Goal: Communication & Community: Answer question/provide support

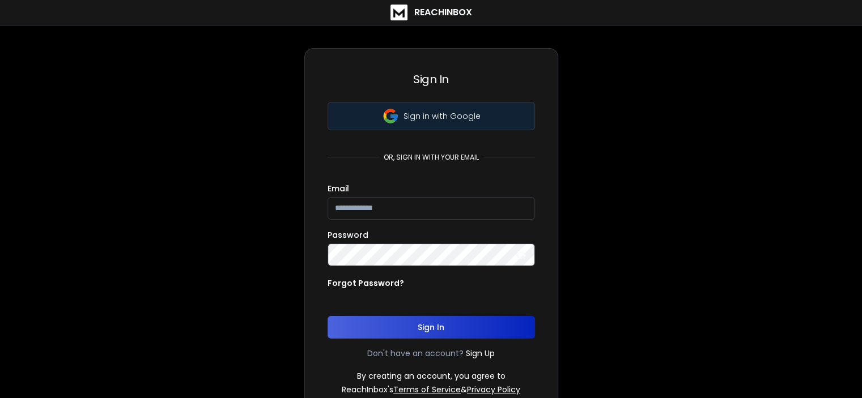
type input "**********"
click at [470, 113] on p "Sign in with Google" at bounding box center [441, 116] width 77 height 11
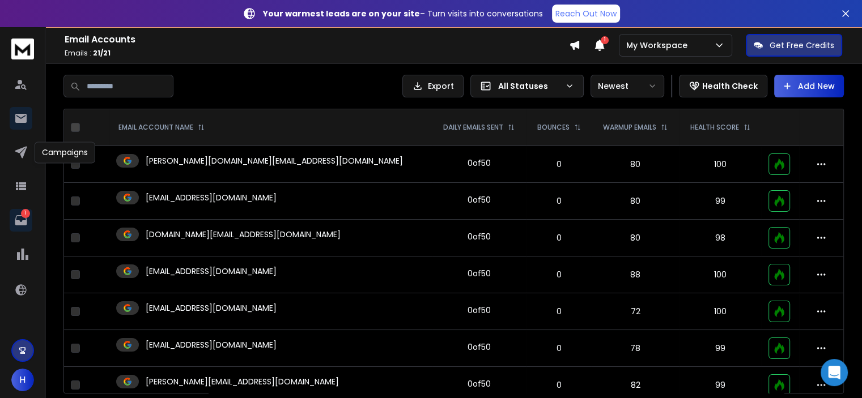
click at [22, 215] on p "1" at bounding box center [25, 213] width 9 height 9
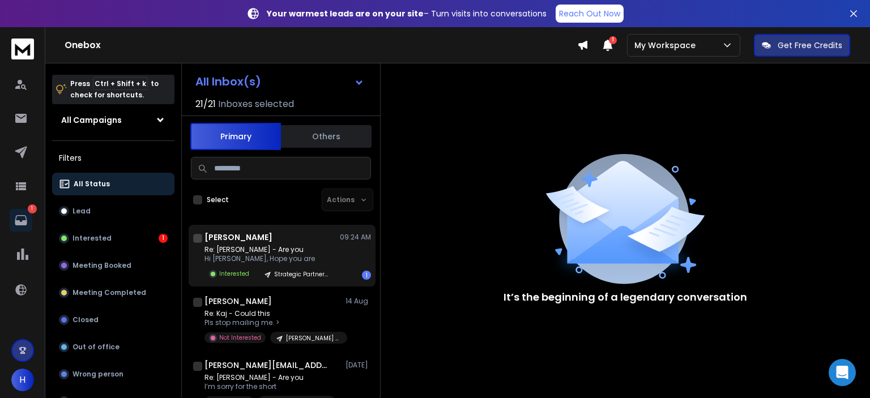
click at [260, 256] on p "Hi [PERSON_NAME], Hope you are" at bounding box center [270, 258] width 131 height 9
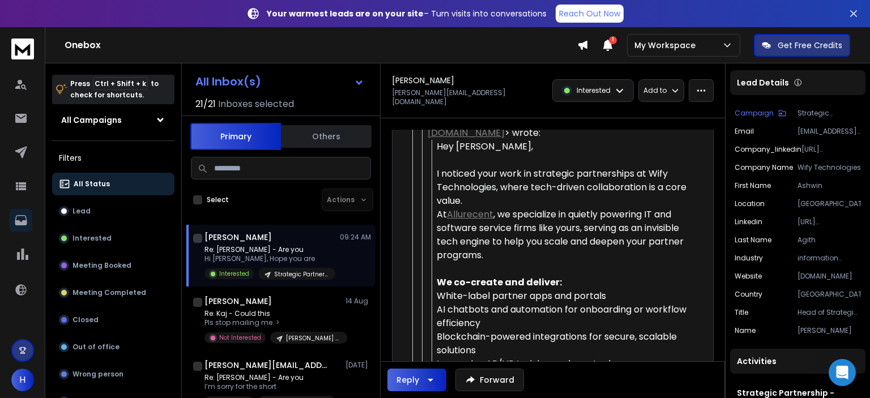
scroll to position [793, 0]
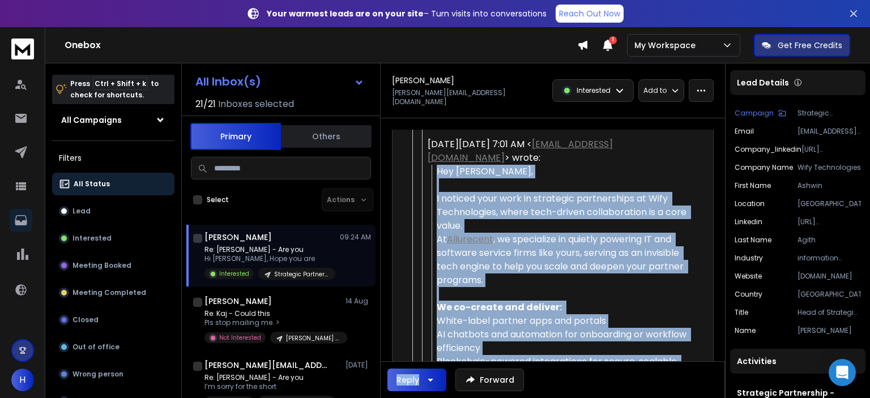
drag, startPoint x: 437, startPoint y: 151, endPoint x: 623, endPoint y: 384, distance: 297.2
click at [623, 384] on div "[PERSON_NAME] [PERSON_NAME] [PERSON_NAME][EMAIL_ADDRESS][DOMAIN_NAME] Intereste…" at bounding box center [553, 262] width 345 height 398
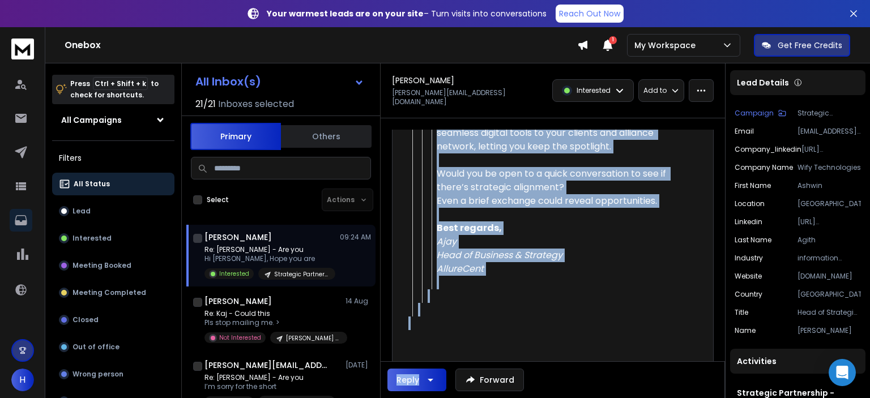
scroll to position [1020, 0]
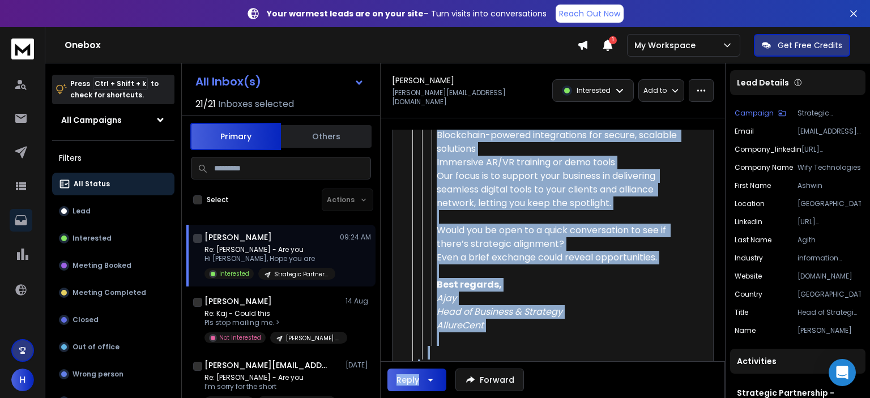
click at [586, 278] on div "Best regards," at bounding box center [563, 285] width 252 height 14
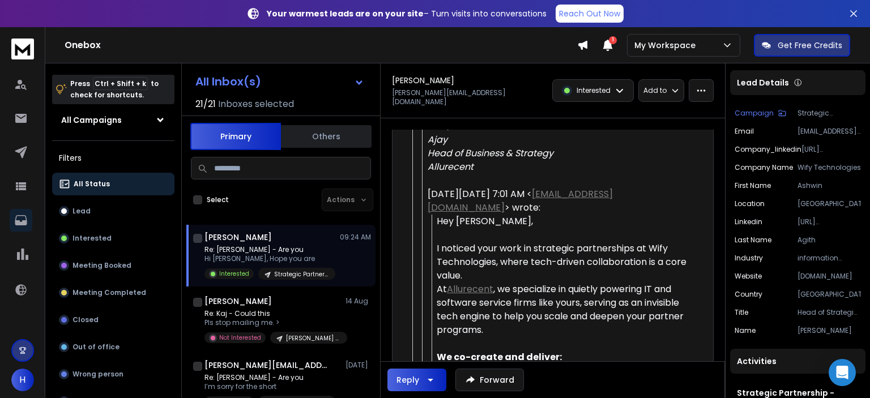
scroll to position [741, 0]
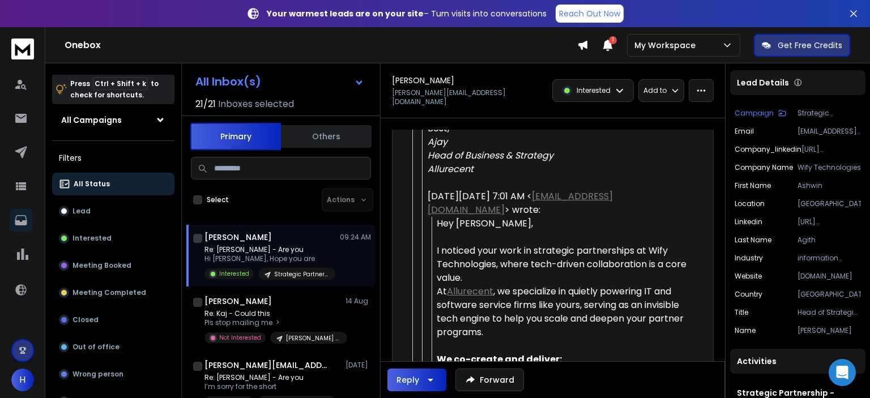
drag, startPoint x: 649, startPoint y: 235, endPoint x: 430, endPoint y: 199, distance: 222.8
click at [430, 199] on div "Hi [PERSON_NAME], Just checking in, if you’re still considering how Allurecent …" at bounding box center [558, 305] width 261 height 639
copy div "Hey [PERSON_NAME], I noticed your work in strategic partnerships at Wify Techno…"
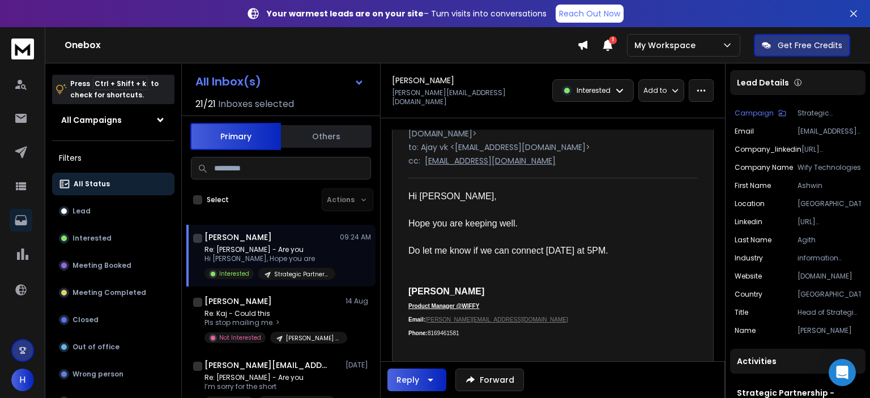
scroll to position [118, 0]
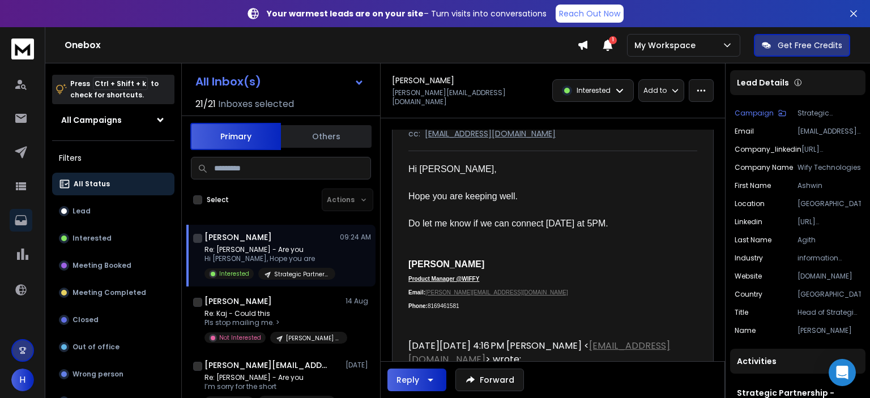
drag, startPoint x: 622, startPoint y: 204, endPoint x: 408, endPoint y: 149, distance: 220.6
copy div "Hi [PERSON_NAME], Hope you are keeping well. Do let me know if we can connect […"
click at [517, 258] on div "[PERSON_NAME]" at bounding box center [549, 265] width 280 height 14
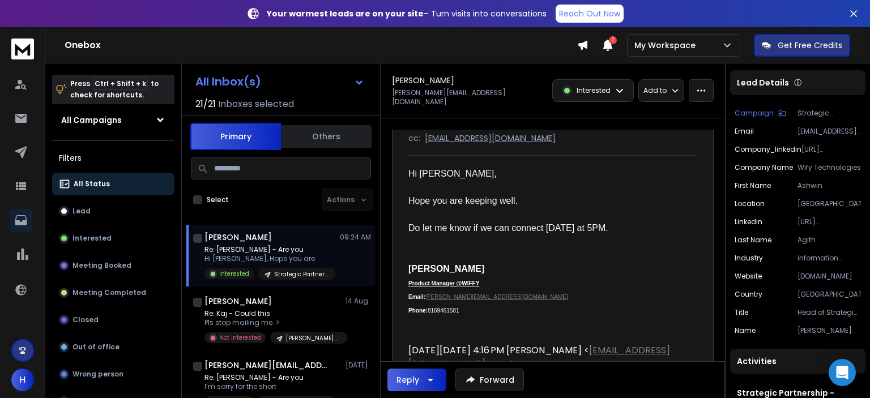
scroll to position [57, 0]
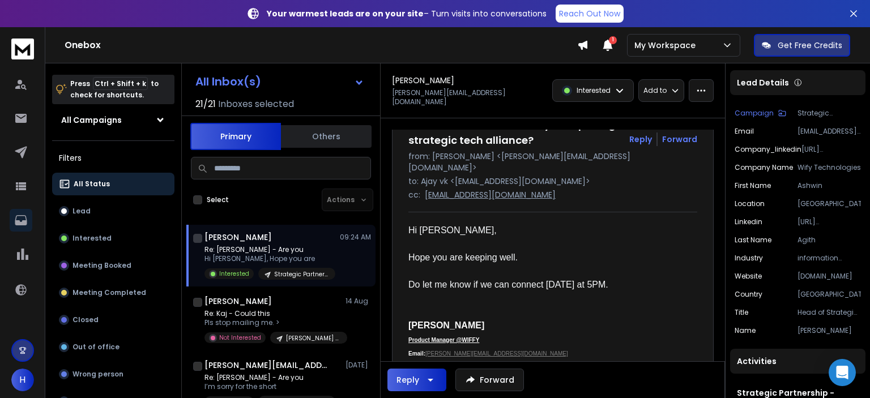
click at [636, 134] on button "Reply" at bounding box center [641, 139] width 23 height 11
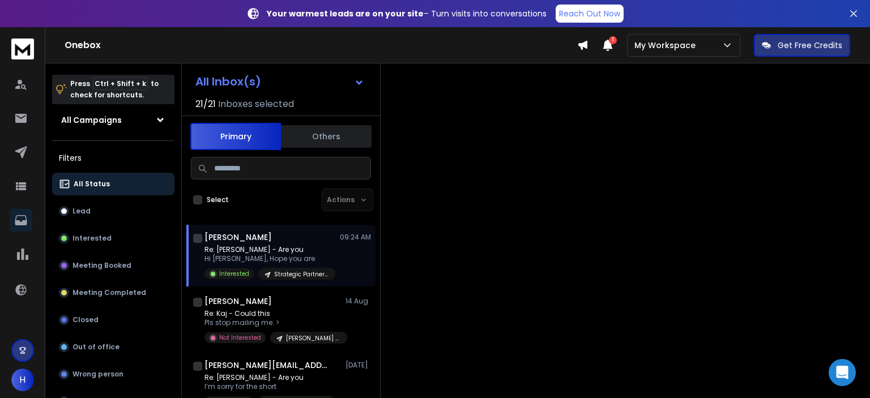
scroll to position [0, 0]
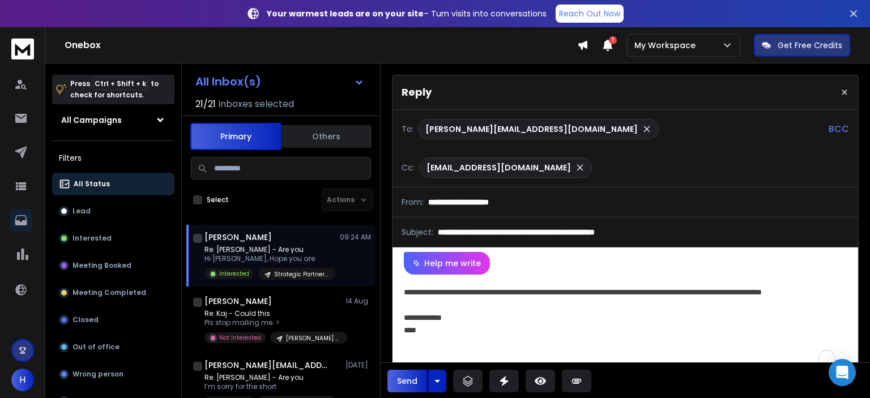
click at [435, 309] on div "**********" at bounding box center [626, 327] width 466 height 104
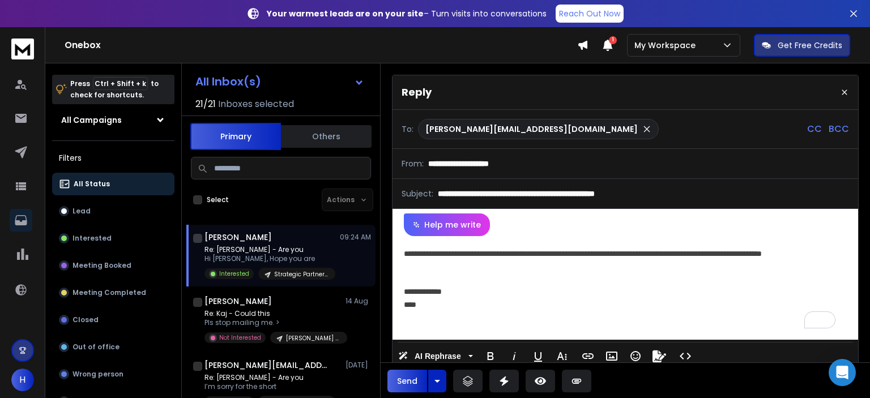
drag, startPoint x: 403, startPoint y: 379, endPoint x: 406, endPoint y: 388, distance: 9.5
click at [403, 380] on button "Send" at bounding box center [408, 381] width 40 height 23
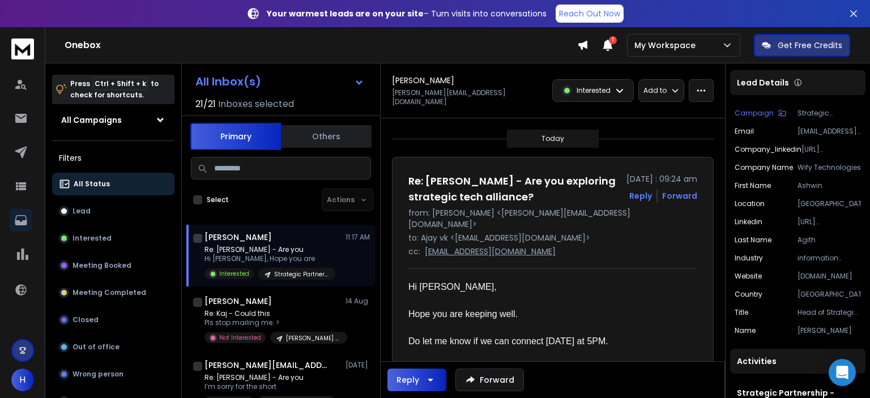
scroll to position [57, 0]
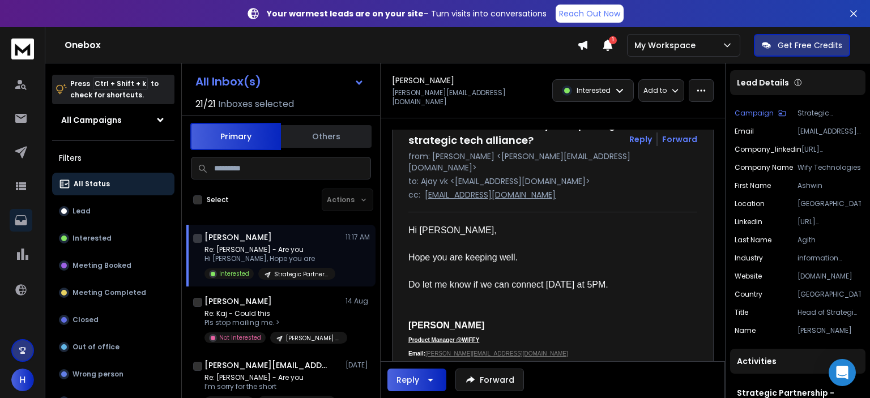
click at [639, 134] on button "Reply" at bounding box center [641, 139] width 23 height 11
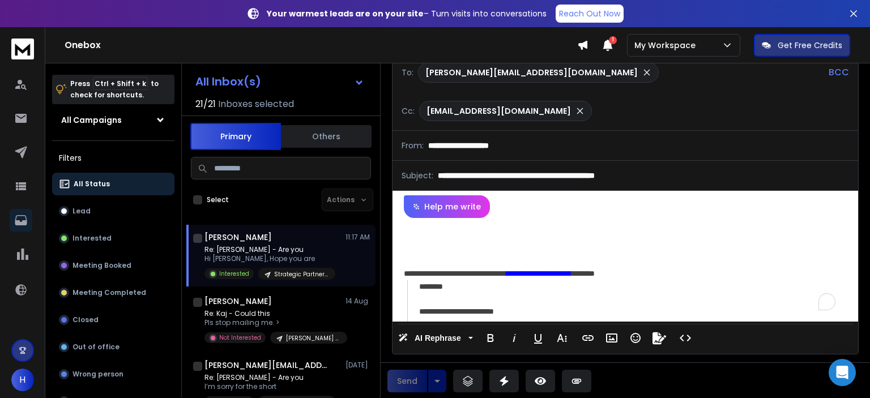
scroll to position [0, 0]
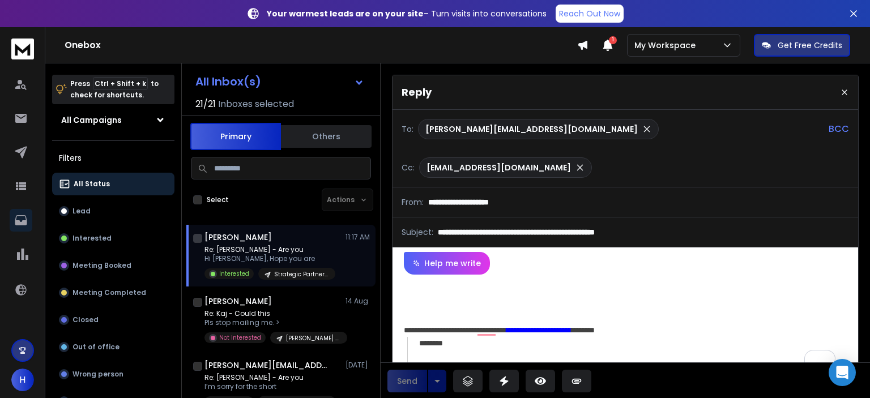
click at [842, 95] on icon at bounding box center [844, 92] width 9 height 9
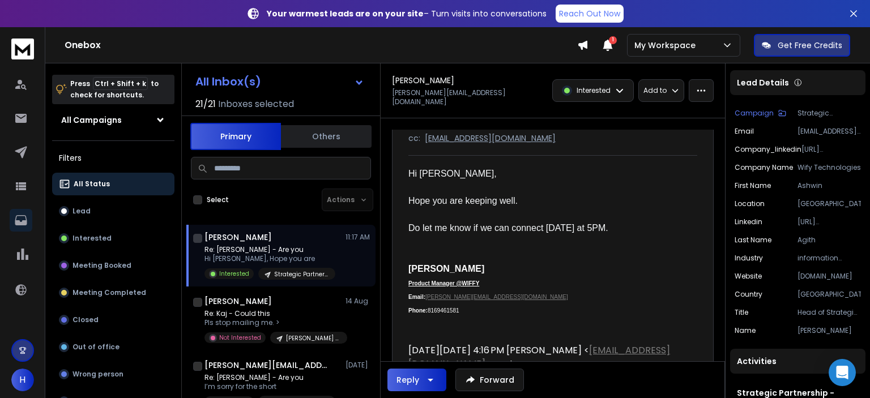
scroll to position [170, 0]
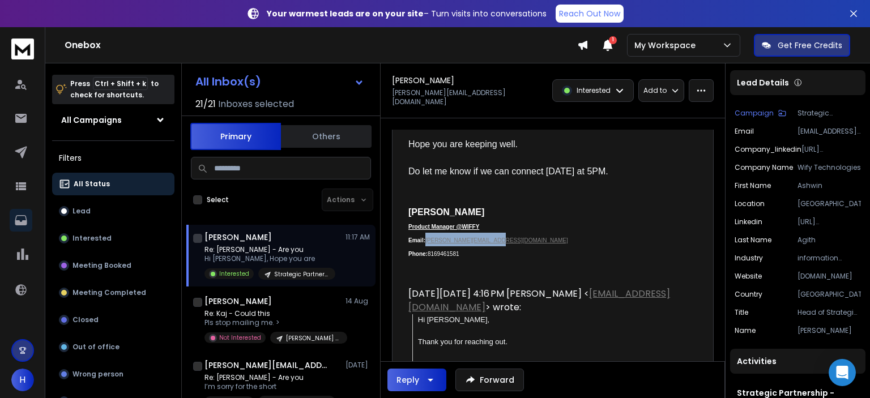
drag, startPoint x: 499, startPoint y: 219, endPoint x: 424, endPoint y: 219, distance: 75.4
click at [424, 233] on div "Email: [PERSON_NAME][EMAIL_ADDRESS][DOMAIN_NAME]" at bounding box center [549, 240] width 280 height 14
copy font "[PERSON_NAME][EMAIL_ADDRESS][DOMAIN_NAME]"
drag, startPoint x: 477, startPoint y: 192, endPoint x: 410, endPoint y: 190, distance: 66.9
click at [410, 206] on div "[PERSON_NAME]" at bounding box center [549, 213] width 280 height 14
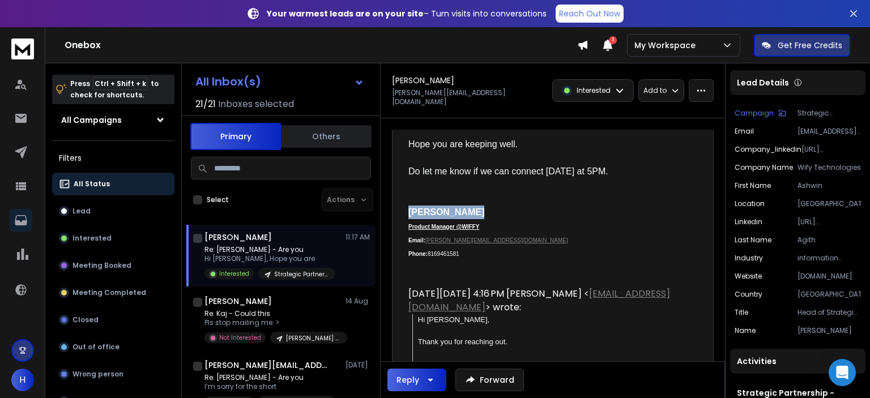
copy b "[PERSON_NAME]"
drag, startPoint x: 407, startPoint y: 208, endPoint x: 453, endPoint y: 209, distance: 46.5
copy font "Product Manager"
drag, startPoint x: 463, startPoint y: 233, endPoint x: 429, endPoint y: 237, distance: 34.2
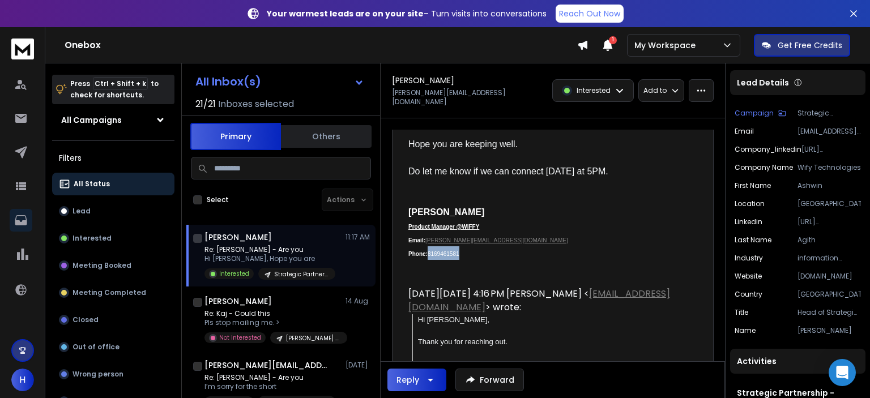
click at [429, 247] on div "Phone: [PHONE_NUMBER]" at bounding box center [549, 254] width 280 height 14
copy font "8169461581"
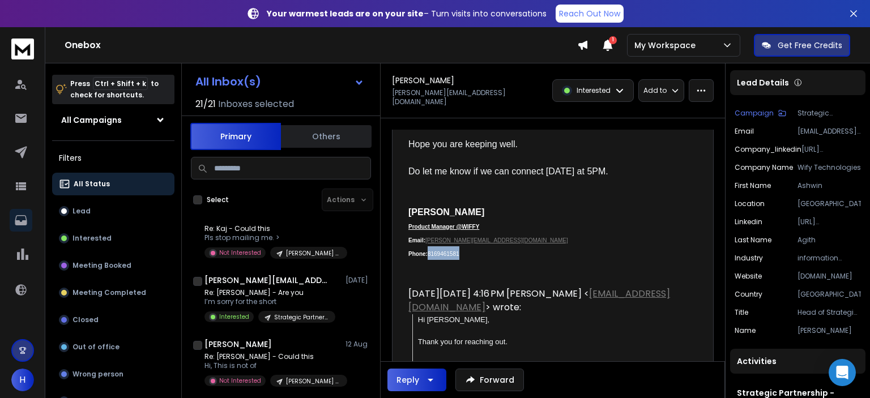
scroll to position [113, 0]
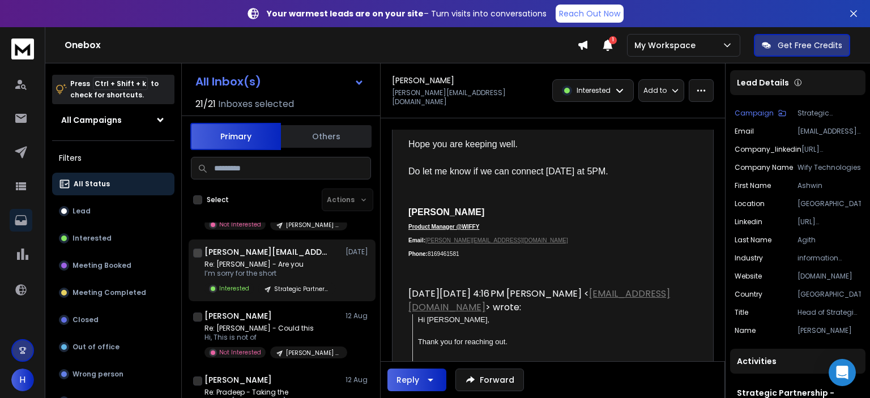
click at [277, 270] on p "I’m sorry for the short" at bounding box center [270, 273] width 131 height 9
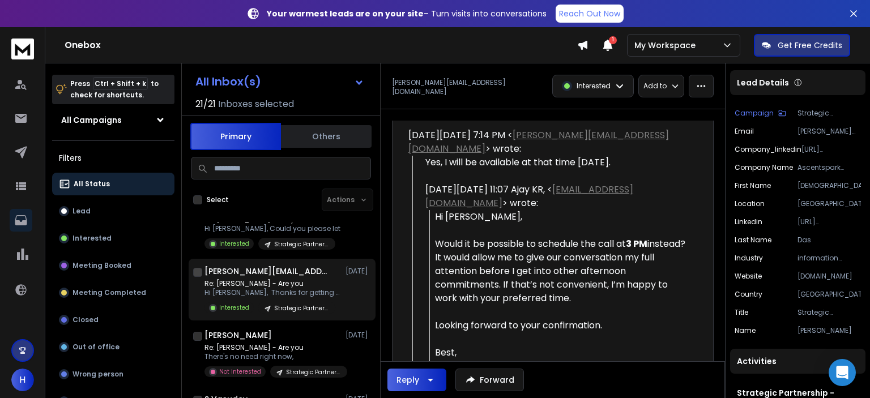
scroll to position [1190, 0]
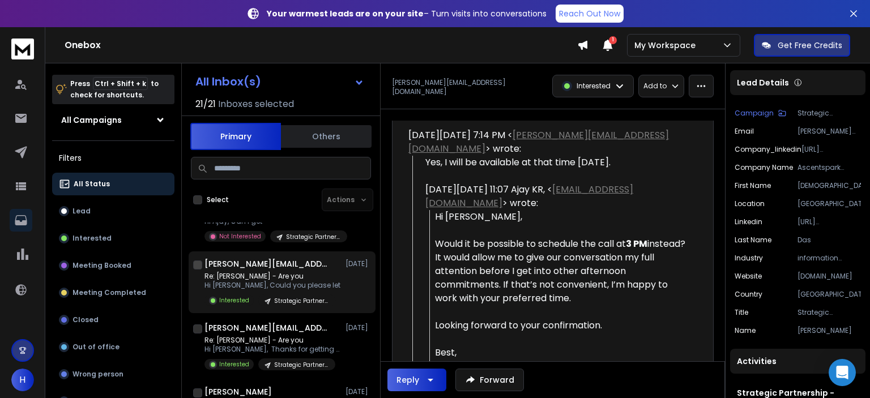
click at [287, 274] on p "Re: [PERSON_NAME] - Are you" at bounding box center [273, 276] width 136 height 9
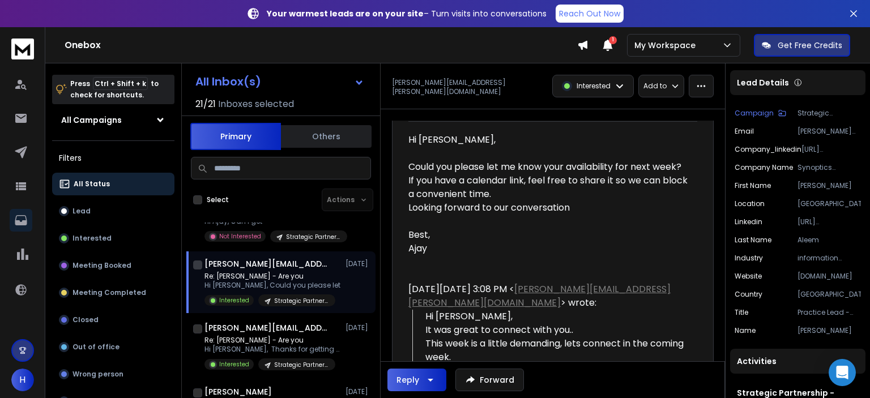
scroll to position [57, 0]
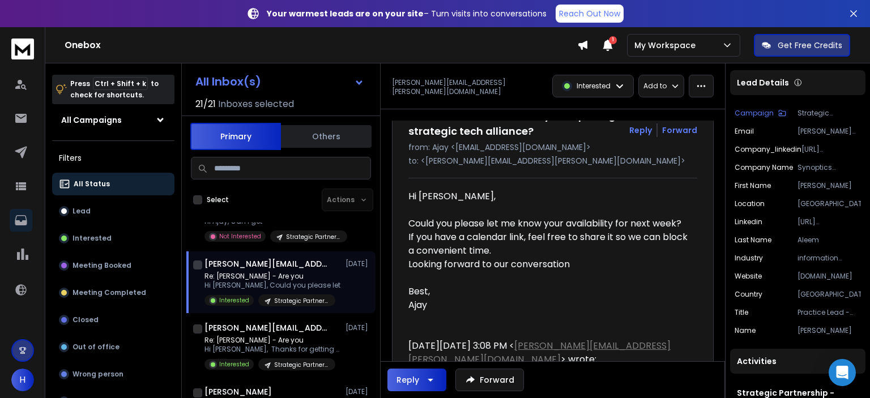
drag, startPoint x: 401, startPoint y: 192, endPoint x: 597, endPoint y: 349, distance: 250.8
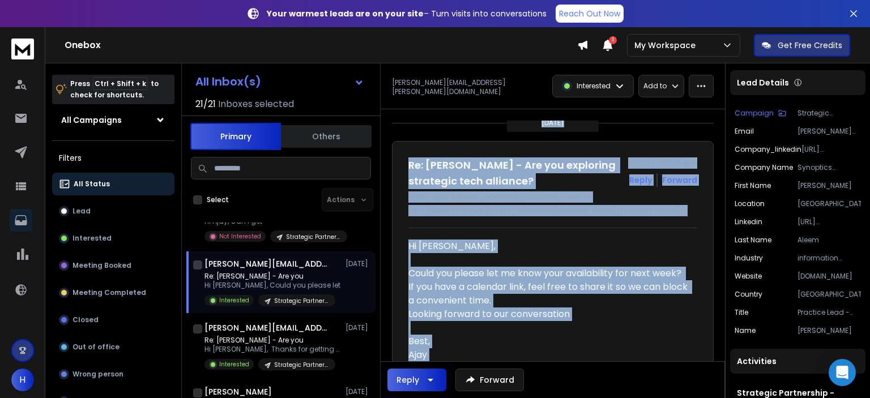
scroll to position [0, 0]
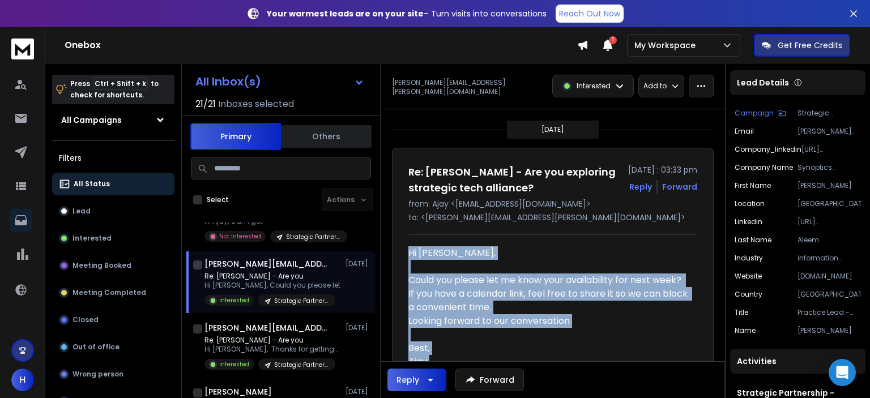
drag, startPoint x: 503, startPoint y: 250, endPoint x: 402, endPoint y: 253, distance: 100.9
copy div "Hi [PERSON_NAME], Could you please let me know your availability for next week?…"
click at [592, 255] on div "Hi [PERSON_NAME]," at bounding box center [549, 254] width 280 height 14
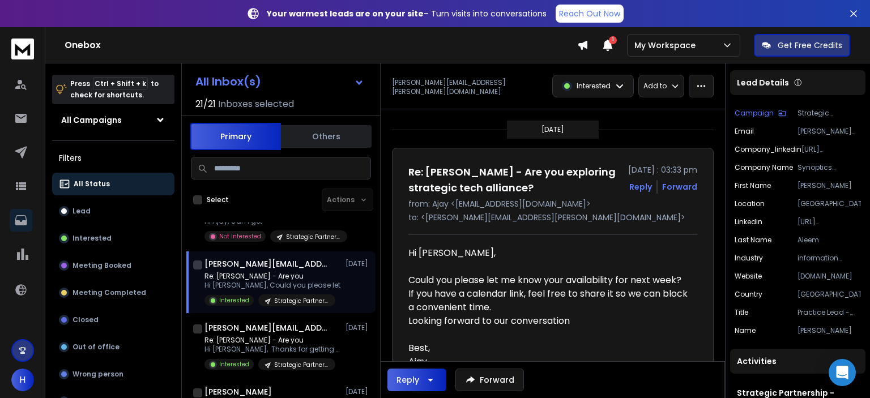
click at [635, 189] on button "Reply" at bounding box center [641, 186] width 23 height 11
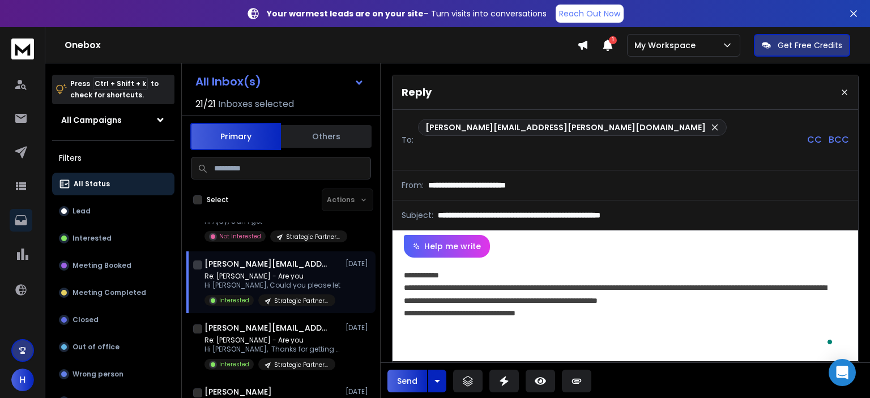
click at [450, 269] on p "**********" at bounding box center [620, 275] width 432 height 12
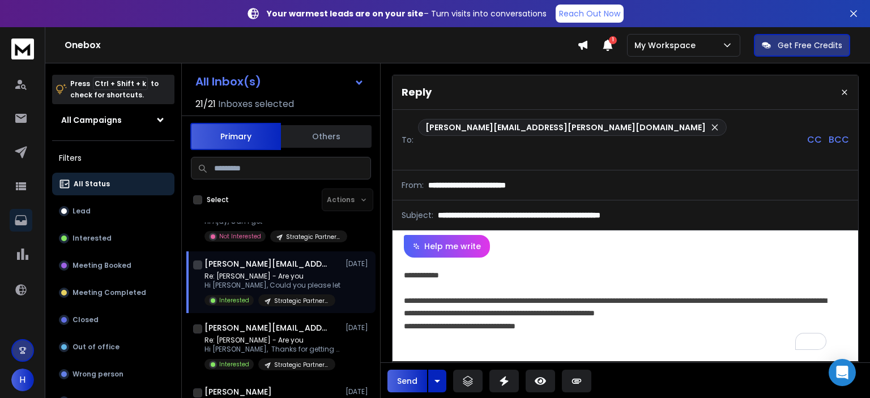
click at [741, 295] on p "**********" at bounding box center [615, 308] width 423 height 26
click at [551, 333] on p "**********" at bounding box center [615, 339] width 423 height 12
click at [410, 376] on button "Send" at bounding box center [408, 381] width 40 height 23
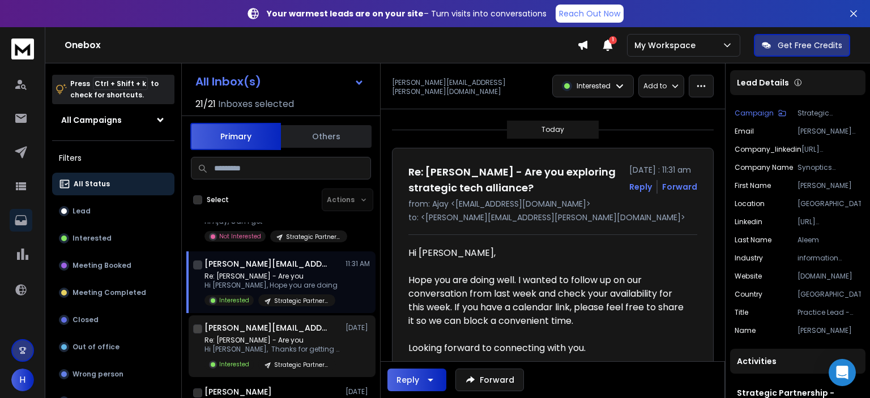
click at [267, 334] on div "[PERSON_NAME][EMAIL_ADDRESS][DOMAIN_NAME] [DATE] Re: [PERSON_NAME] - Are you Hi…" at bounding box center [288, 346] width 167 height 48
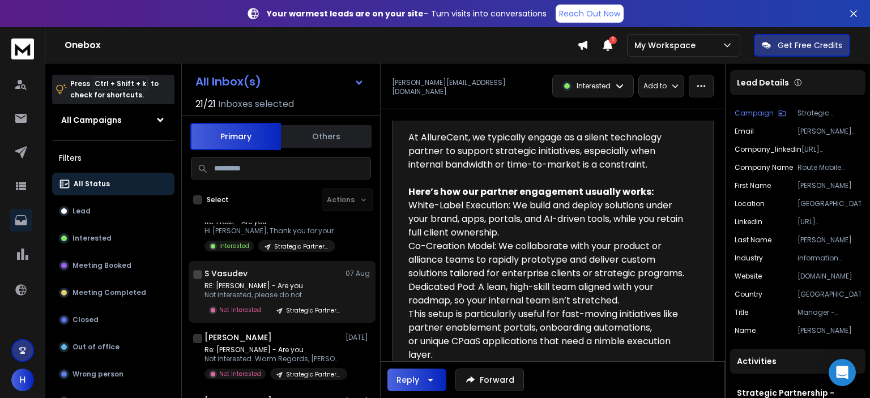
scroll to position [963, 0]
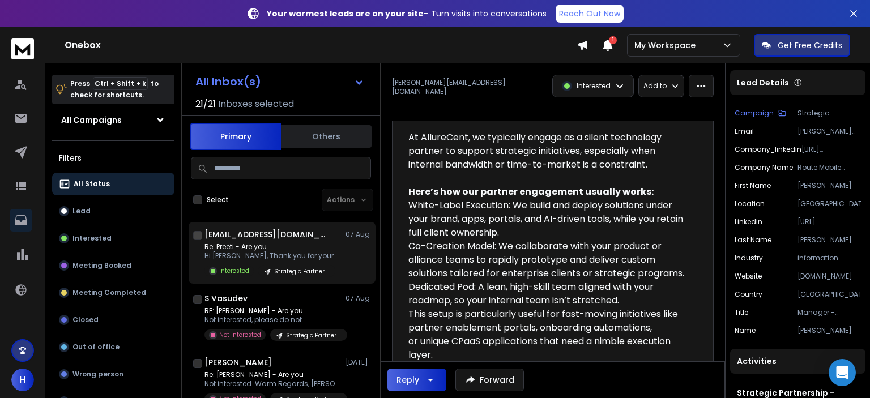
click at [313, 253] on p "Hi [PERSON_NAME], Thank you for your" at bounding box center [270, 256] width 131 height 9
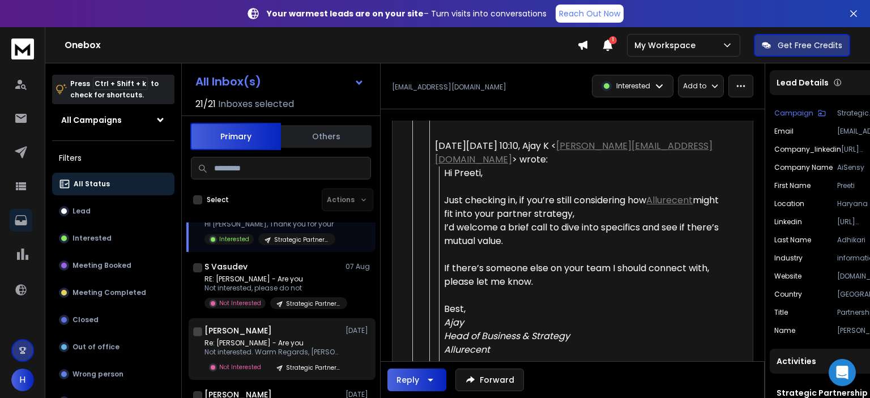
scroll to position [1077, 0]
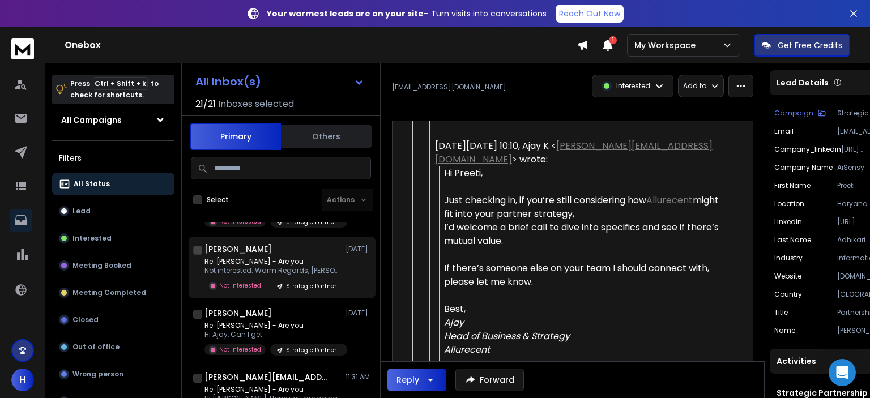
click at [290, 269] on p "Not interested. Warm Regards, [PERSON_NAME]" at bounding box center [273, 270] width 136 height 9
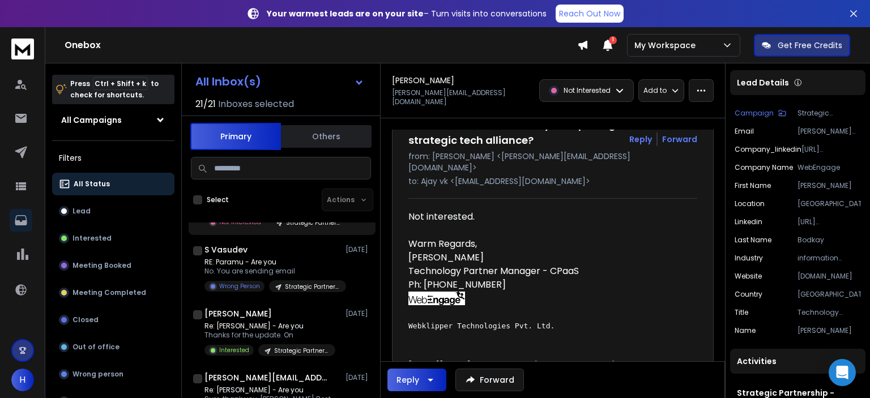
scroll to position [1417, 0]
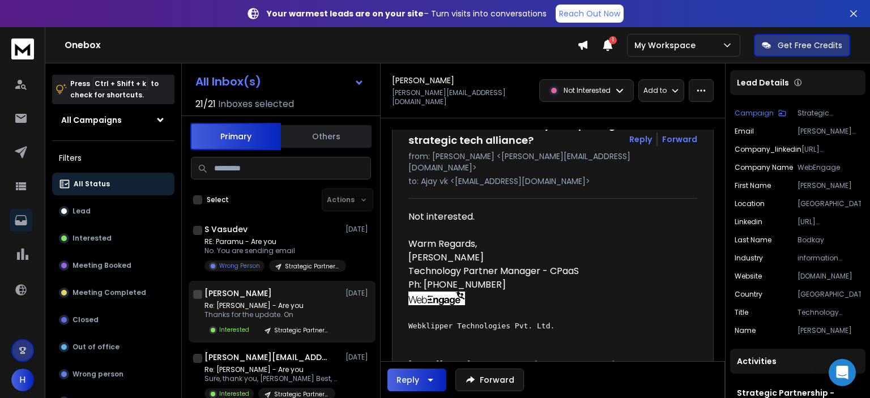
click at [266, 305] on p "Re: [PERSON_NAME] - Are you" at bounding box center [270, 305] width 131 height 9
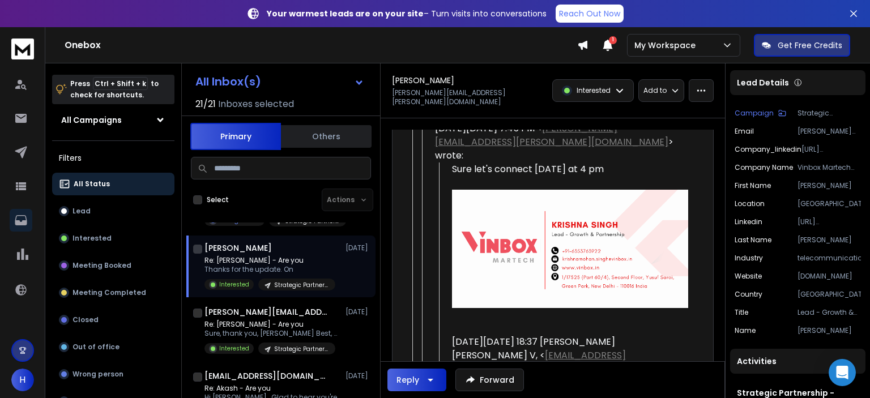
scroll to position [1530, 0]
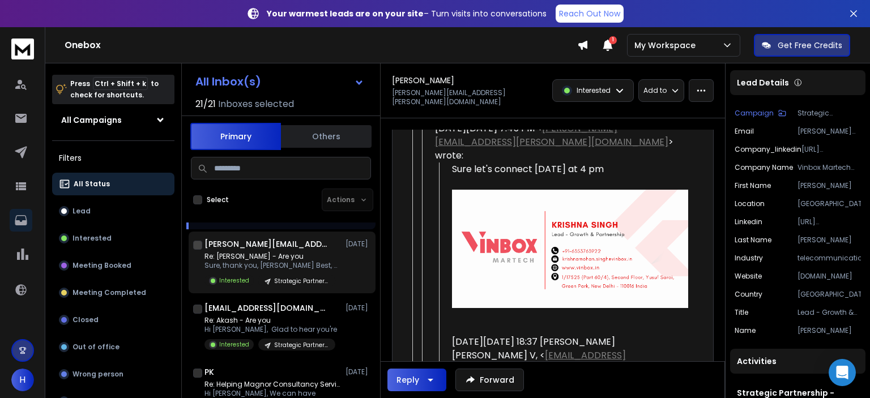
drag, startPoint x: 253, startPoint y: 262, endPoint x: 261, endPoint y: 284, distance: 22.9
click at [252, 263] on p "Sure, thank you, [PERSON_NAME] Best, Ajay [DATE]," at bounding box center [273, 265] width 136 height 9
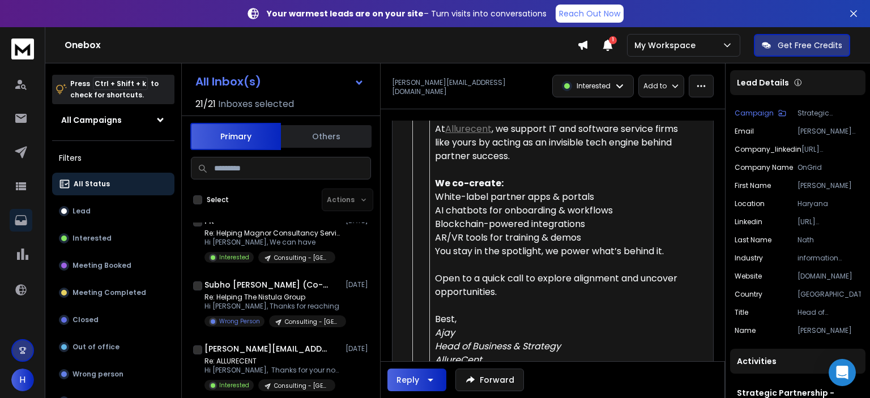
scroll to position [1700, 0]
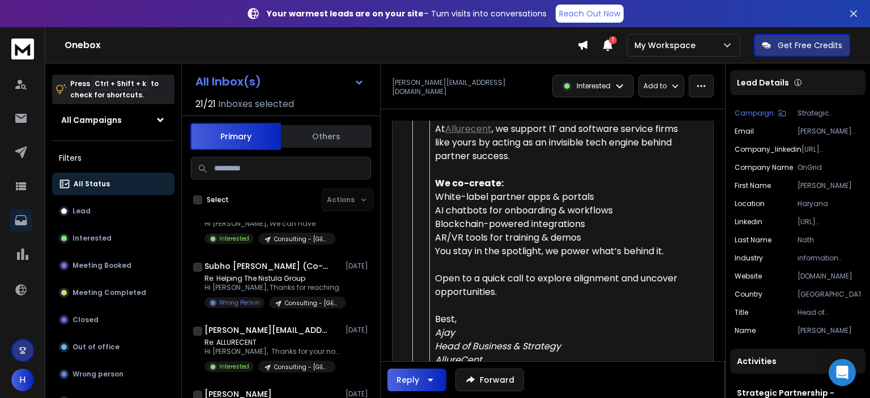
drag, startPoint x: 505, startPoint y: 290, endPoint x: 444, endPoint y: 215, distance: 96.6
click at [444, 215] on div "Hi [PERSON_NAME], I’ve been following your work at OnGrid, and it’s clear that …" at bounding box center [561, 224] width 253 height 340
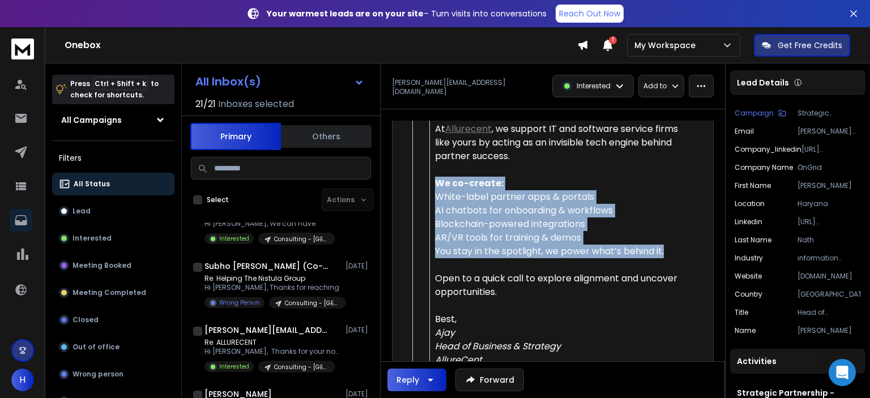
drag, startPoint x: 435, startPoint y: 185, endPoint x: 667, endPoint y: 256, distance: 242.4
click at [667, 256] on div "Hi [PERSON_NAME], I’ve been following your work at OnGrid, and it’s clear that …" at bounding box center [561, 224] width 253 height 340
copy div "We co-create: White-label partner apps & portals AI chatbots for onboarding & w…"
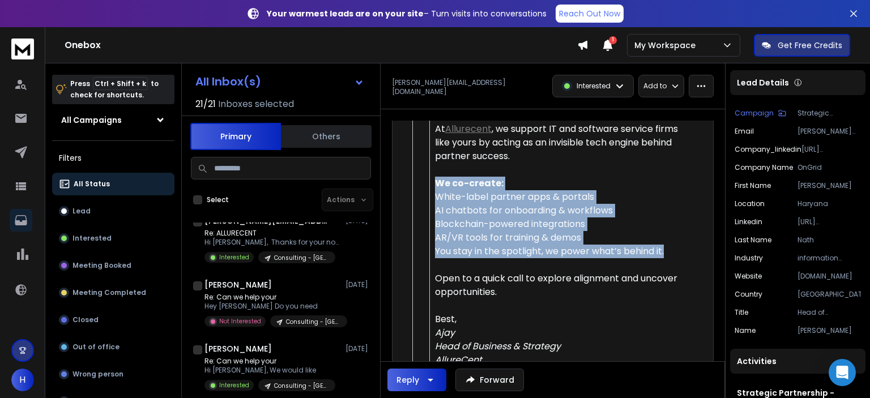
scroll to position [1813, 0]
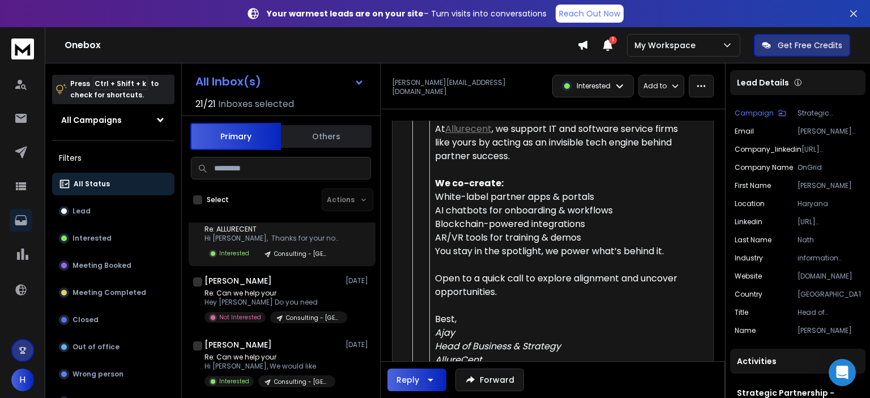
click at [320, 237] on p "Hi [PERSON_NAME], Thanks for your note," at bounding box center [273, 238] width 136 height 9
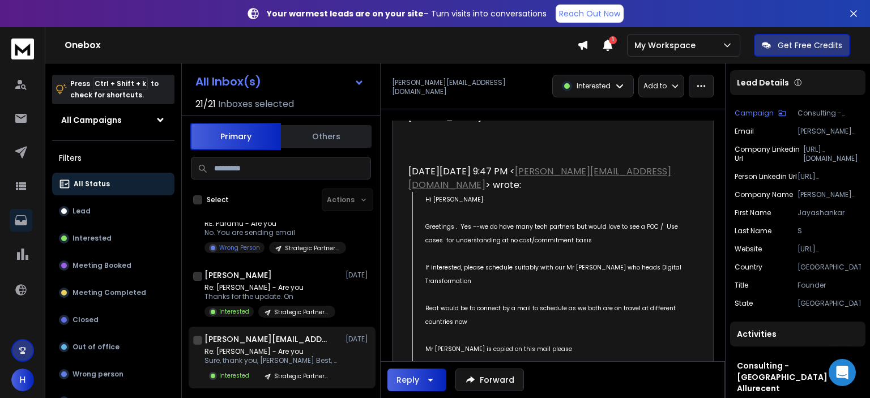
scroll to position [1417, 0]
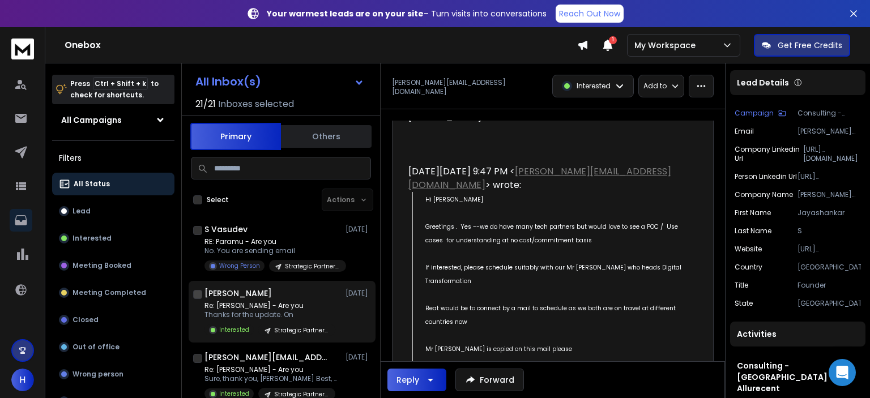
click at [309, 304] on p "Re: [PERSON_NAME] - Are you" at bounding box center [270, 305] width 131 height 9
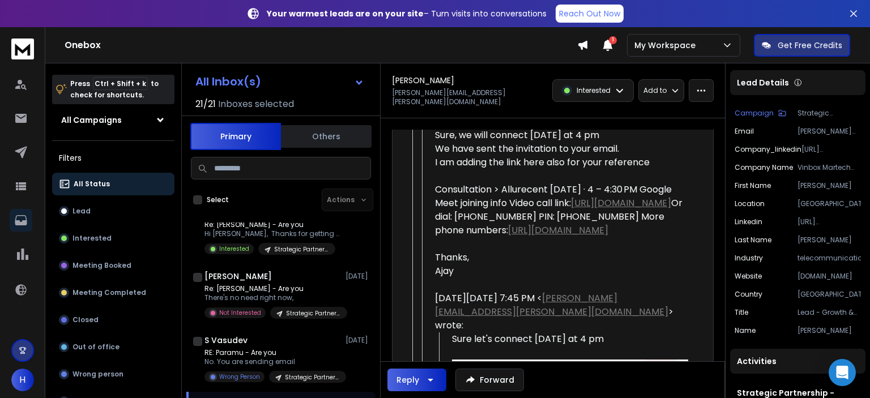
scroll to position [1303, 0]
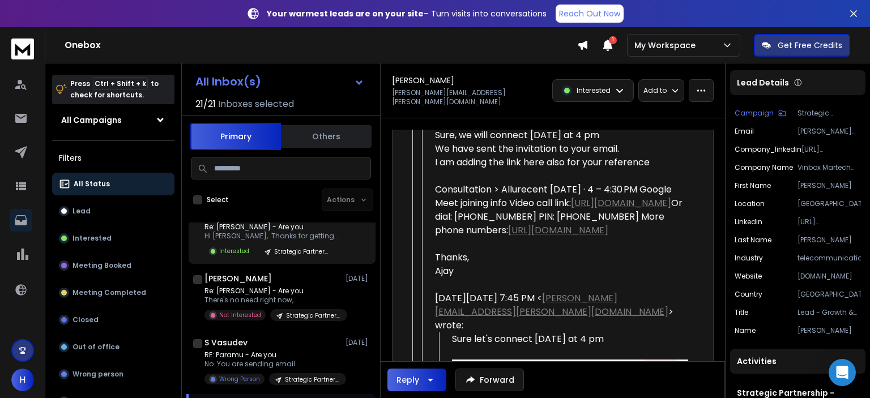
click at [284, 227] on p "Re: [PERSON_NAME] - Are you" at bounding box center [273, 227] width 136 height 9
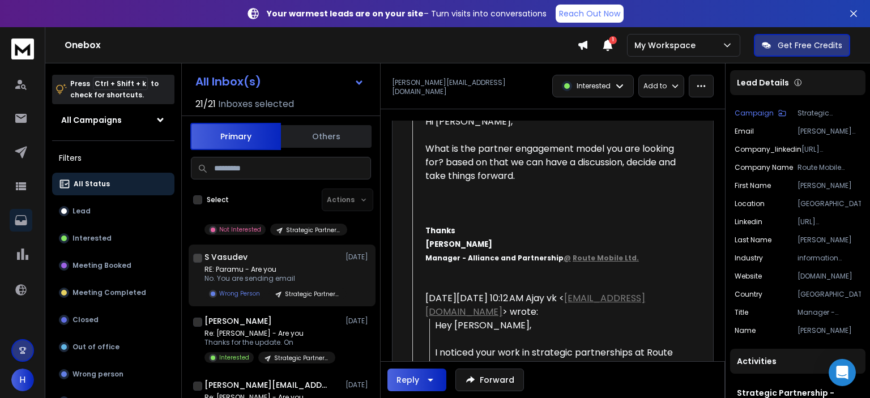
scroll to position [1417, 0]
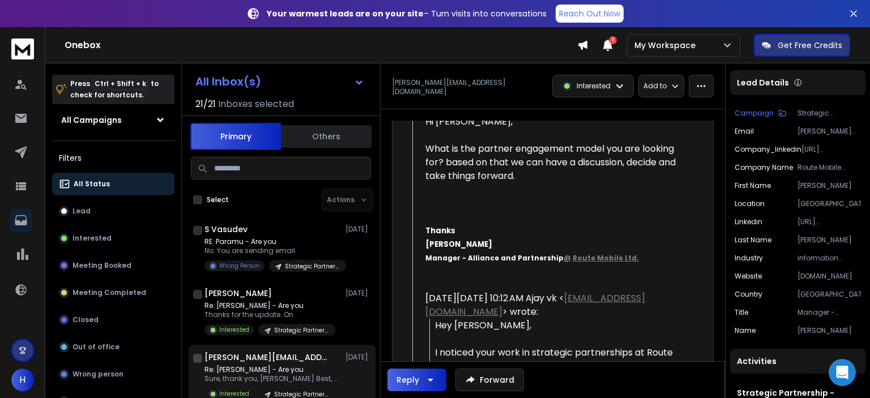
click at [274, 359] on h1 "[PERSON_NAME][EMAIL_ADDRESS][DOMAIN_NAME]" at bounding box center [267, 357] width 125 height 11
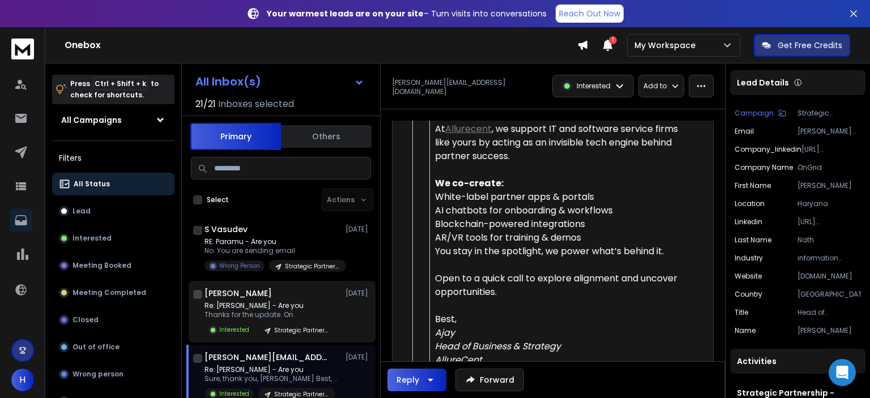
click at [272, 297] on h1 "[PERSON_NAME]" at bounding box center [238, 293] width 67 height 11
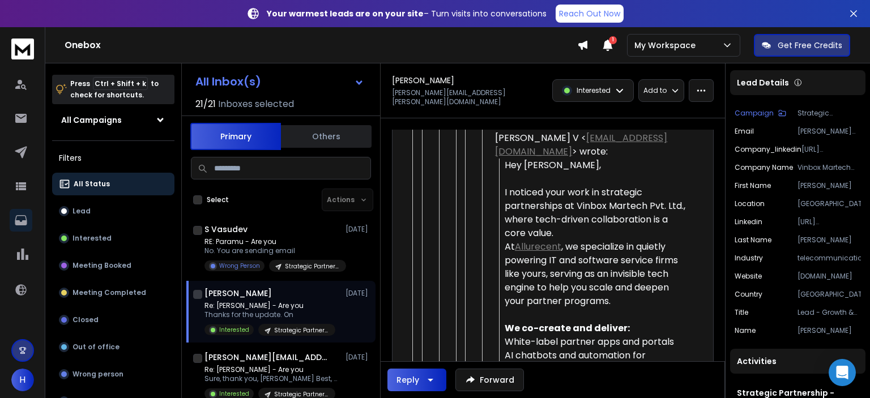
scroll to position [1247, 0]
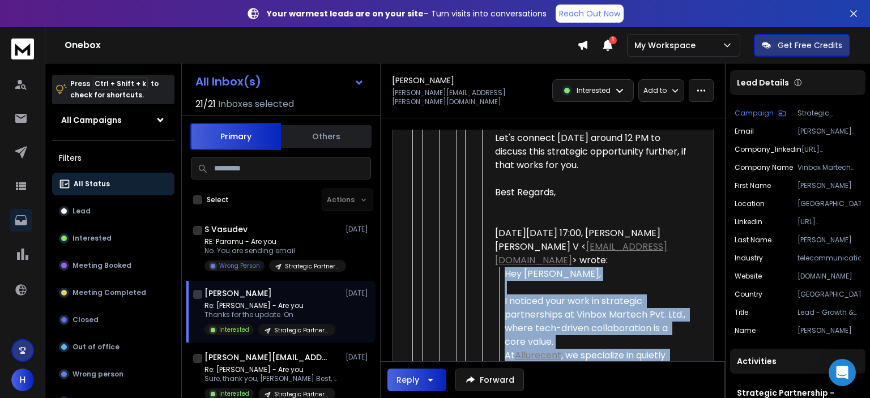
drag, startPoint x: 503, startPoint y: 201, endPoint x: 589, endPoint y: 351, distance: 173.1
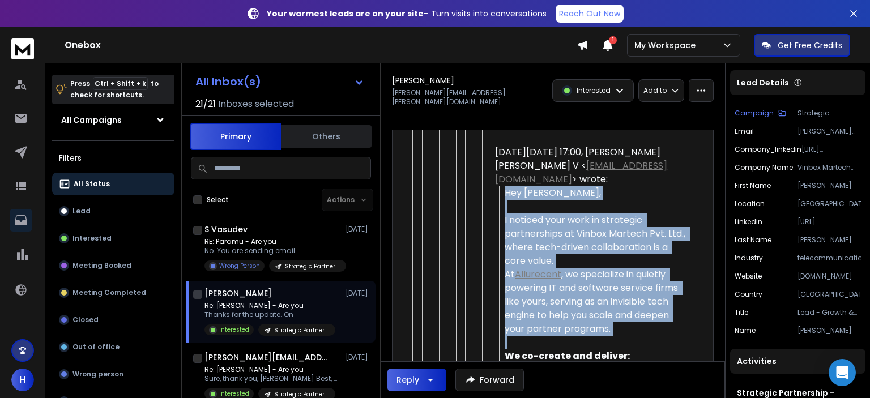
scroll to position [1327, 0]
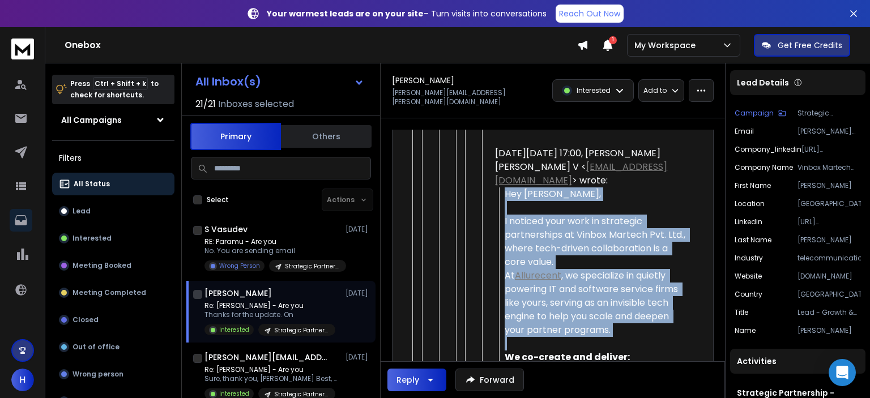
drag, startPoint x: 596, startPoint y: 172, endPoint x: 497, endPoint y: 193, distance: 101.4
copy div "At Allurecent , we specialize in quietly powering IT and software service firms…"
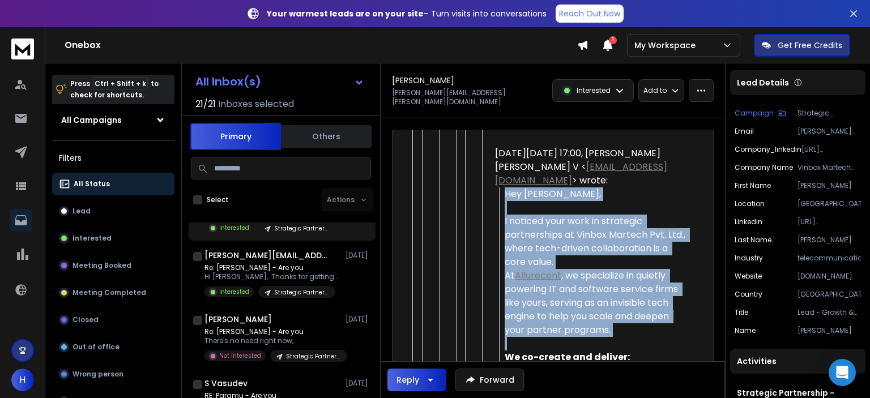
scroll to position [1247, 0]
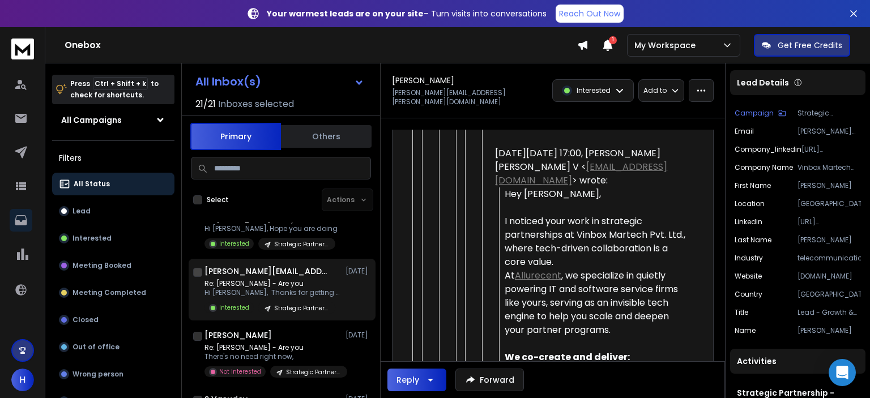
click at [279, 276] on h1 "[PERSON_NAME][EMAIL_ADDRESS][DOMAIN_NAME]" at bounding box center [267, 271] width 125 height 11
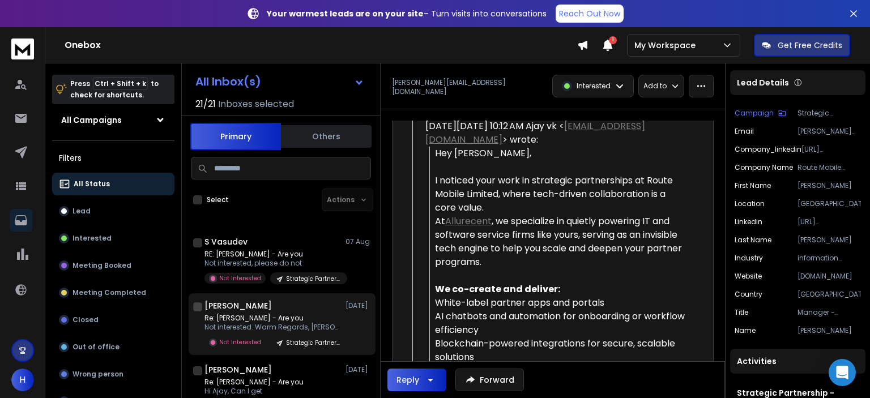
scroll to position [963, 0]
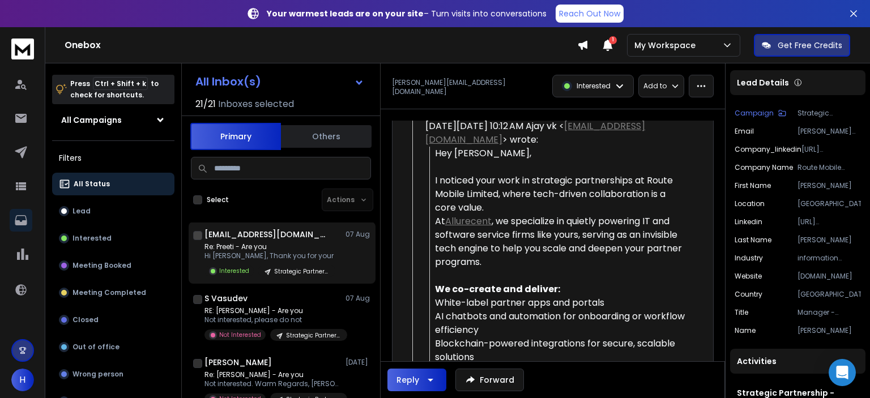
click at [292, 245] on p "Re: Preeti - Are you" at bounding box center [270, 247] width 131 height 9
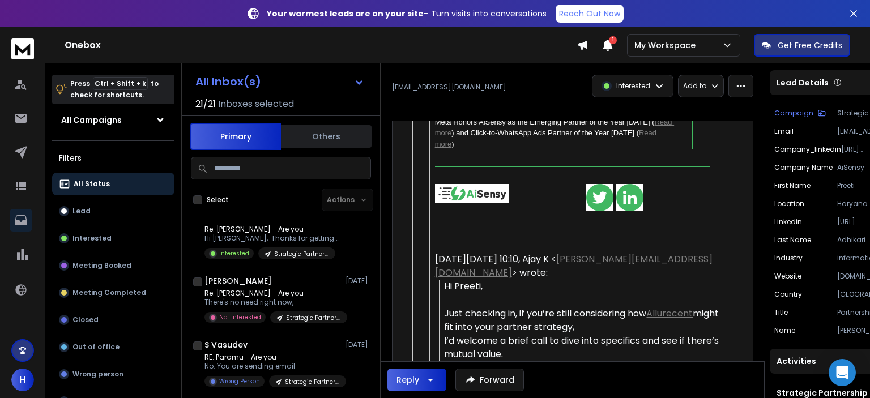
scroll to position [1303, 0]
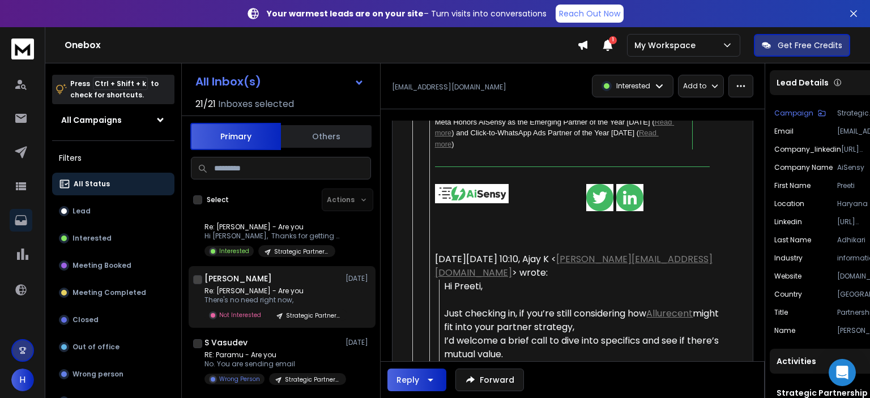
click at [264, 292] on p "Re: [PERSON_NAME] - Are you" at bounding box center [273, 291] width 136 height 9
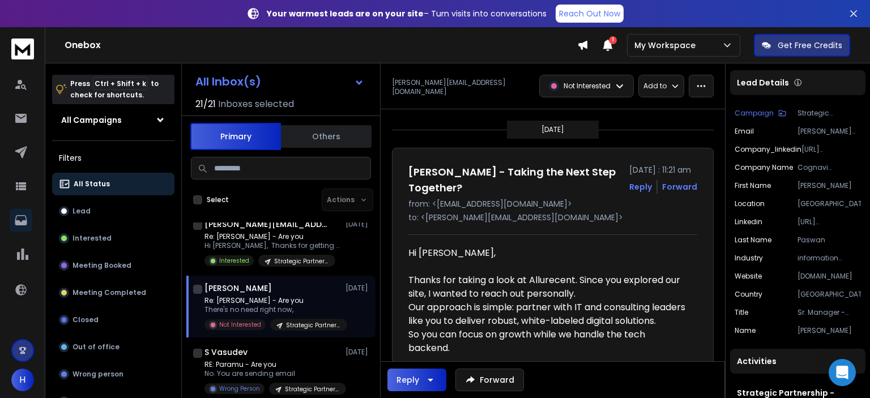
scroll to position [1247, 0]
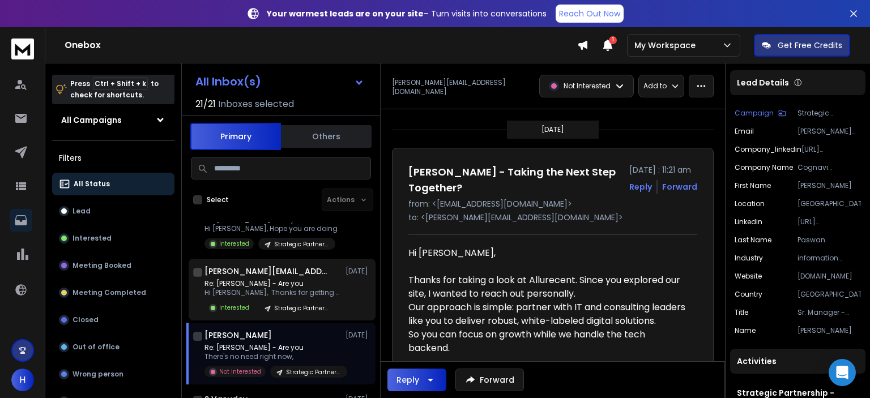
click at [288, 292] on p "Hi [PERSON_NAME], Thanks for getting back. At" at bounding box center [273, 292] width 136 height 9
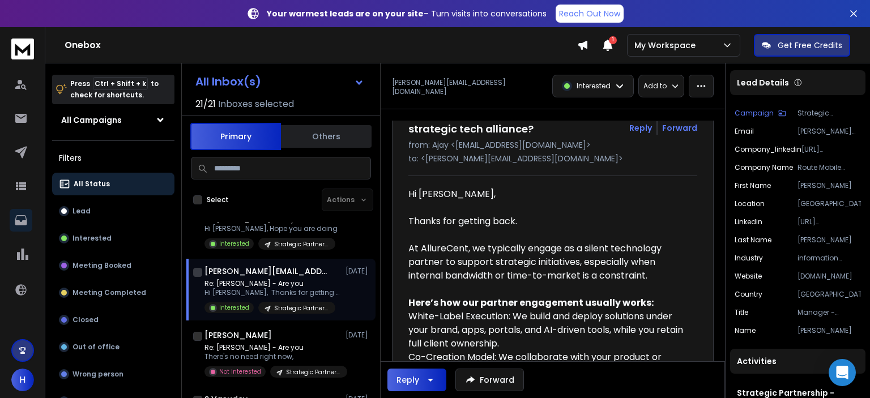
scroll to position [57, 0]
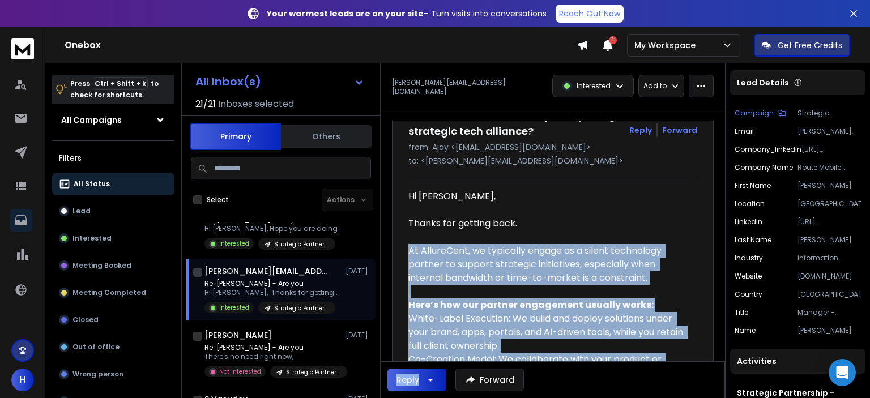
drag, startPoint x: 406, startPoint y: 253, endPoint x: 687, endPoint y: 378, distance: 308.0
click at [687, 378] on div "[PERSON_NAME][EMAIL_ADDRESS][DOMAIN_NAME] Interested Add to Interested Add to […" at bounding box center [553, 262] width 345 height 398
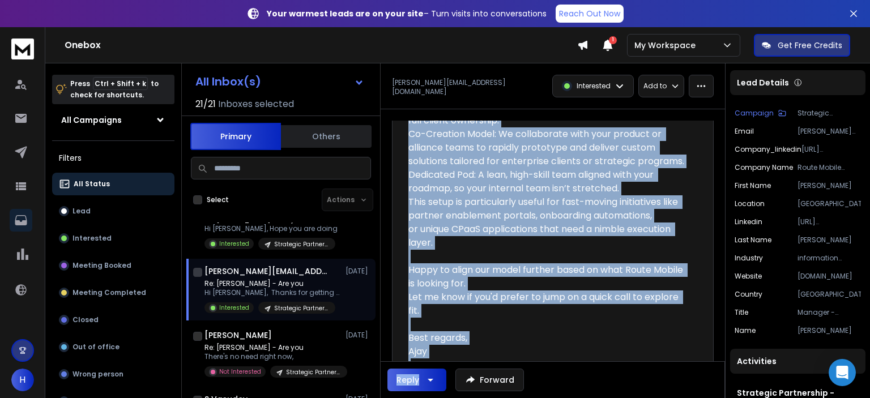
scroll to position [397, 0]
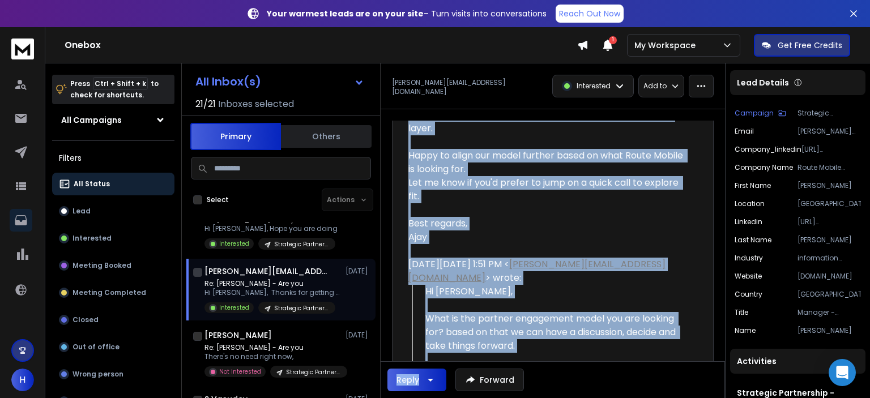
click at [481, 217] on div at bounding box center [549, 210] width 280 height 14
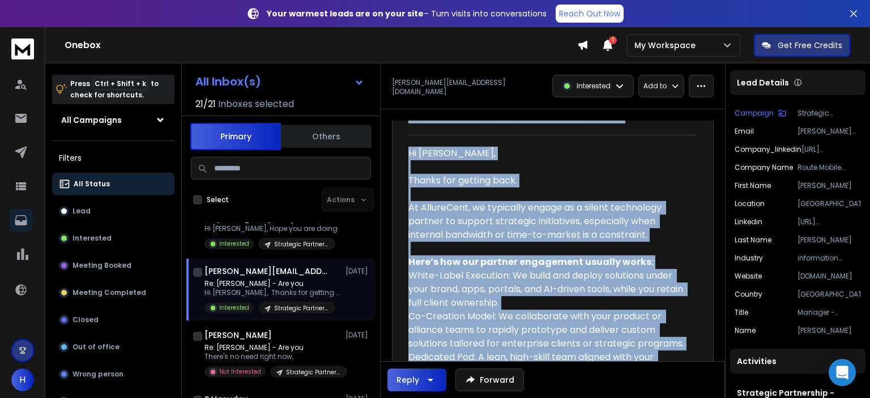
scroll to position [86, 0]
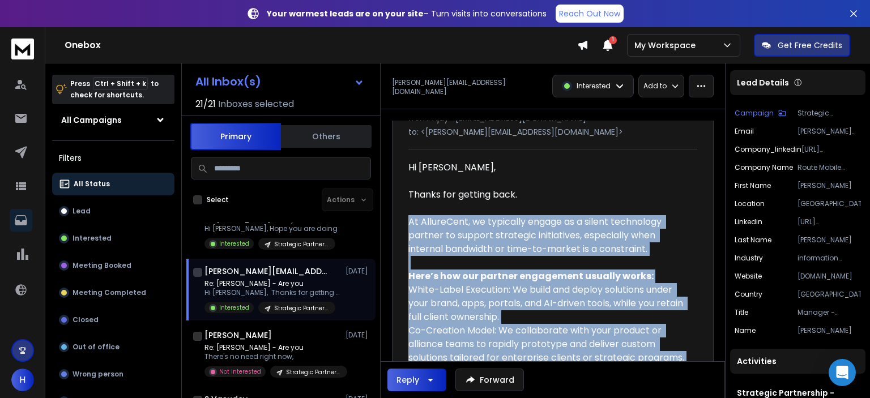
drag, startPoint x: 427, startPoint y: 258, endPoint x: 409, endPoint y: 219, distance: 42.9
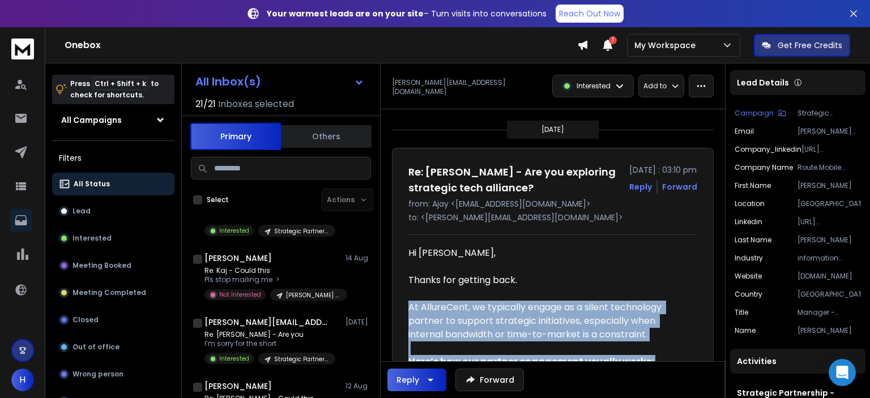
scroll to position [0, 0]
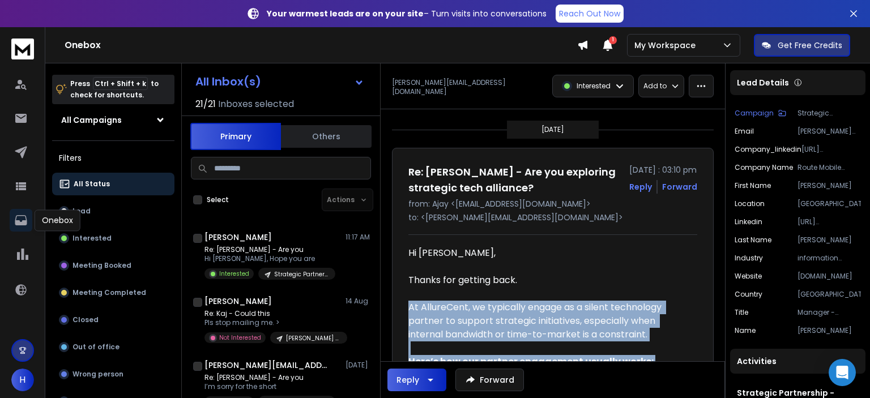
click at [17, 222] on icon at bounding box center [21, 220] width 12 height 10
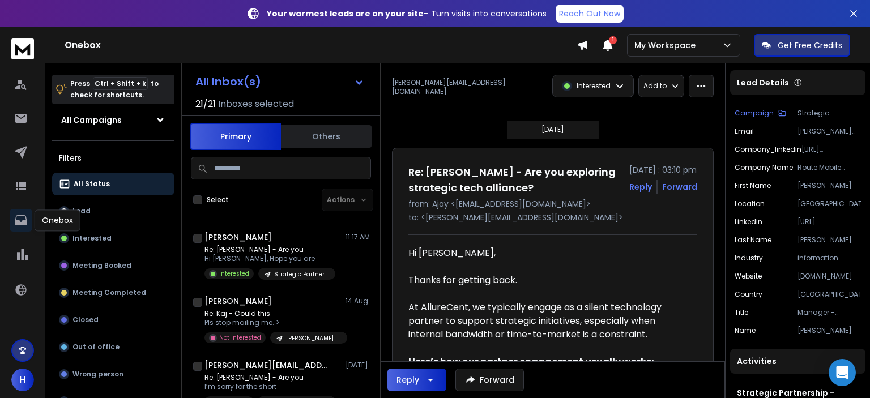
click at [704, 86] on icon "button" at bounding box center [702, 86] width 9 height 2
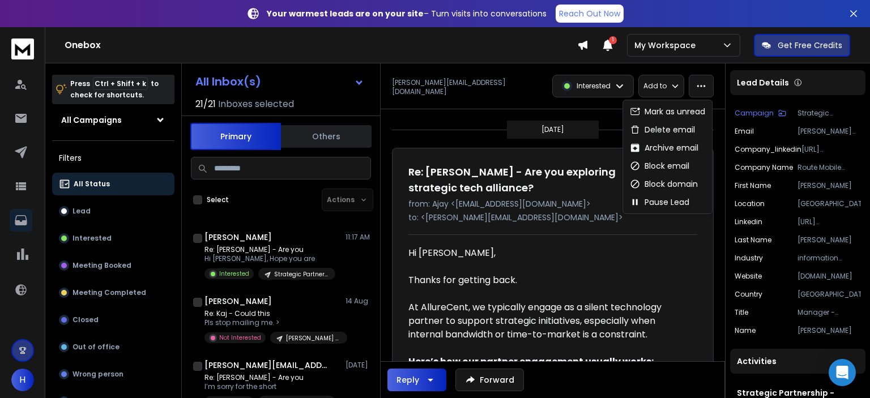
click at [368, 201] on div "Actions" at bounding box center [348, 200] width 52 height 23
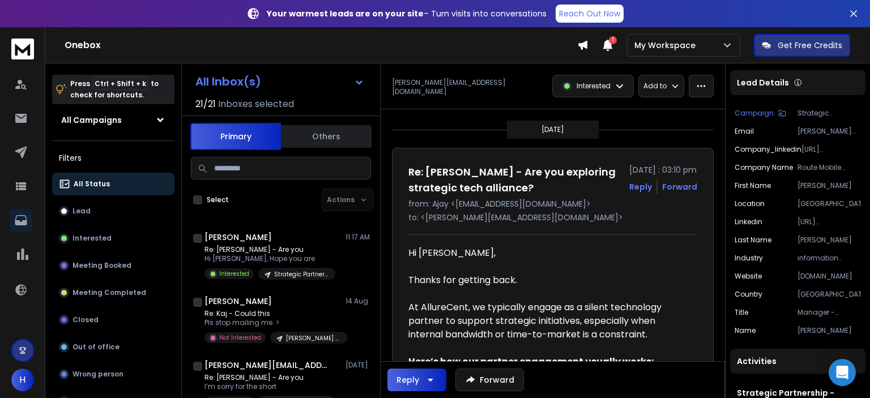
click at [358, 202] on div "Actions" at bounding box center [348, 200] width 52 height 23
click at [364, 197] on div "Actions" at bounding box center [348, 200] width 52 height 23
click at [338, 201] on div "Actions" at bounding box center [348, 200] width 52 height 23
click at [362, 198] on div "Actions" at bounding box center [348, 200] width 52 height 23
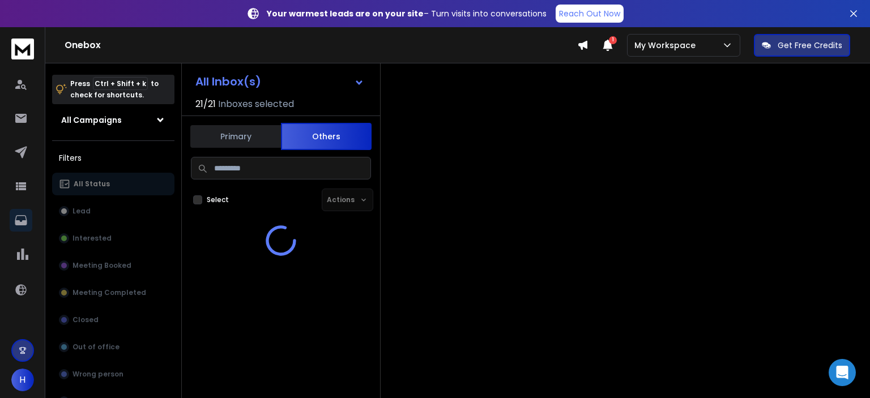
click at [340, 133] on button "Others" at bounding box center [326, 136] width 91 height 27
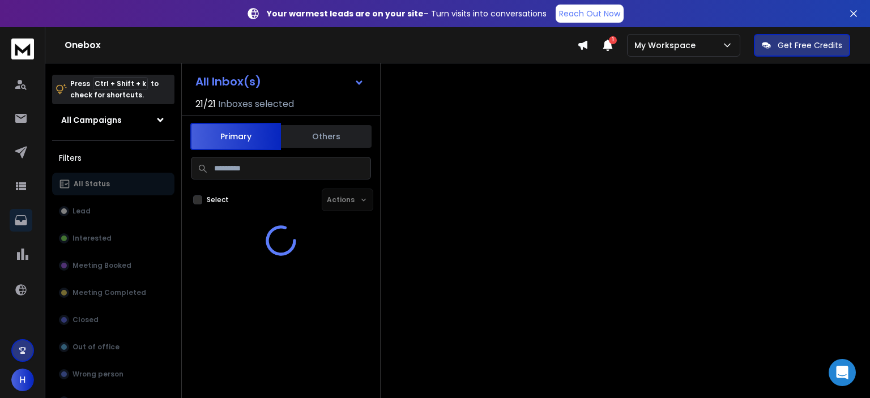
click at [249, 135] on button "Primary" at bounding box center [235, 136] width 91 height 27
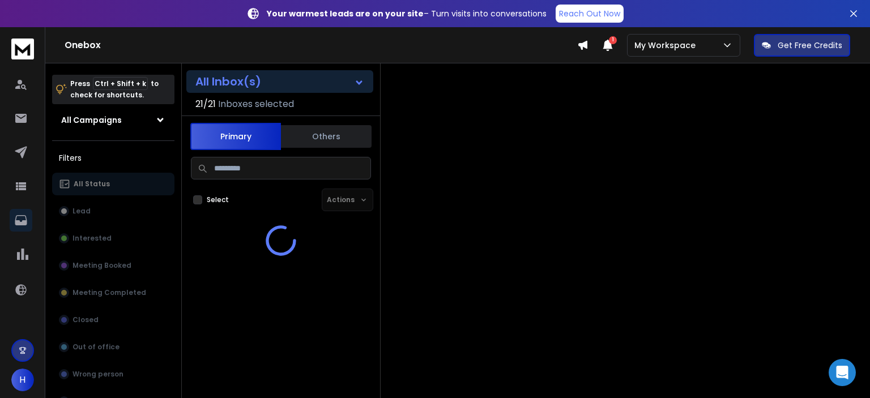
click at [357, 81] on icon at bounding box center [359, 82] width 6 height 4
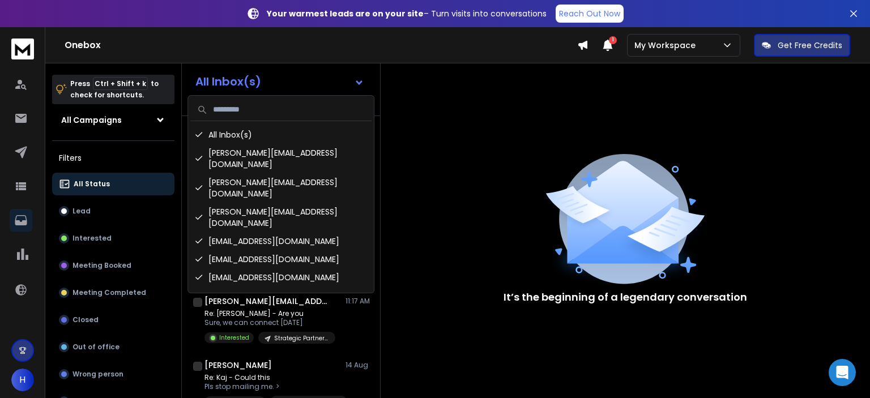
click at [490, 243] on div "It’s the beginning of a legendary conversation" at bounding box center [626, 232] width 490 height 339
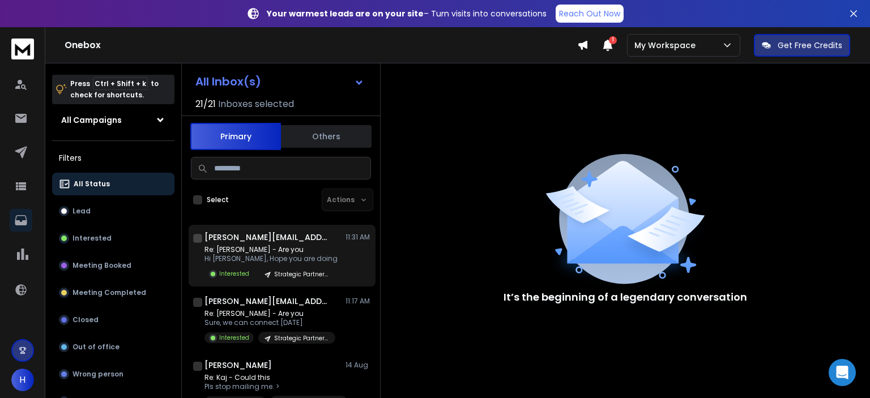
click at [284, 255] on p "Hi [PERSON_NAME], Hope you are doing" at bounding box center [271, 258] width 133 height 9
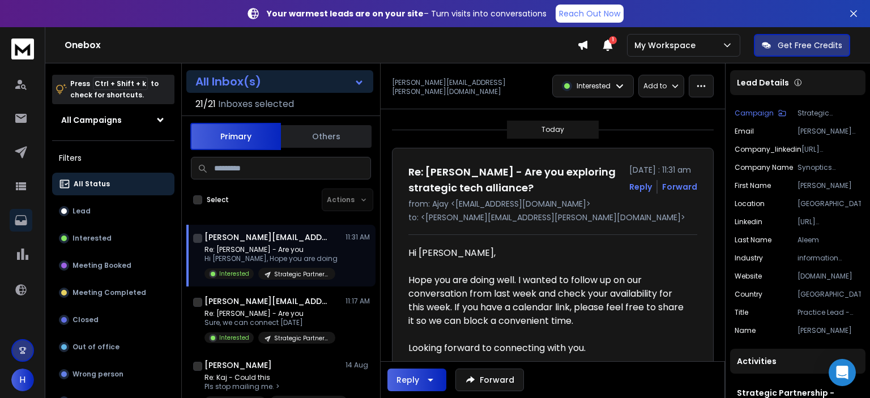
click at [360, 79] on icon at bounding box center [359, 83] width 10 height 10
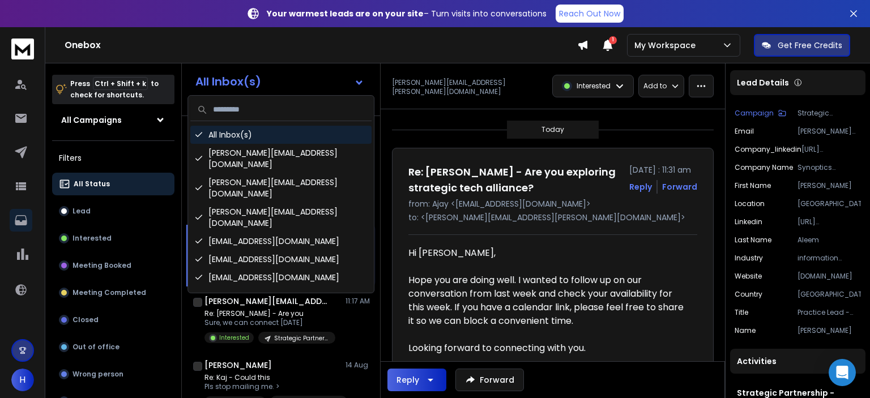
click at [231, 135] on div "All Inbox(s)" at bounding box center [280, 135] width 181 height 18
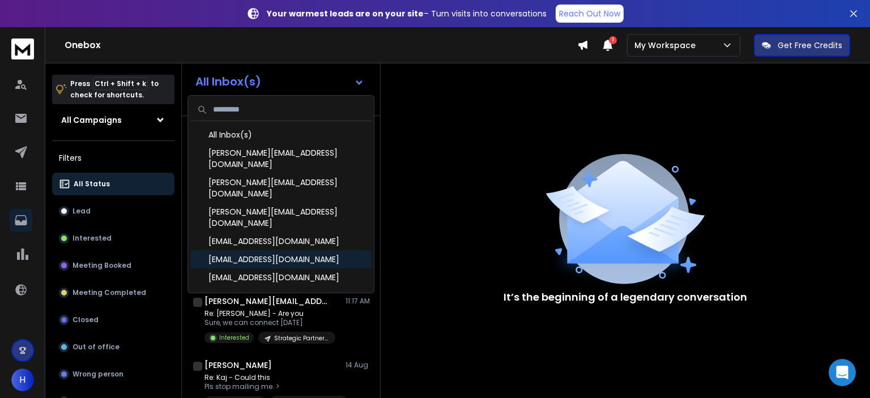
click at [246, 250] on div "[EMAIL_ADDRESS][DOMAIN_NAME]" at bounding box center [280, 259] width 181 height 18
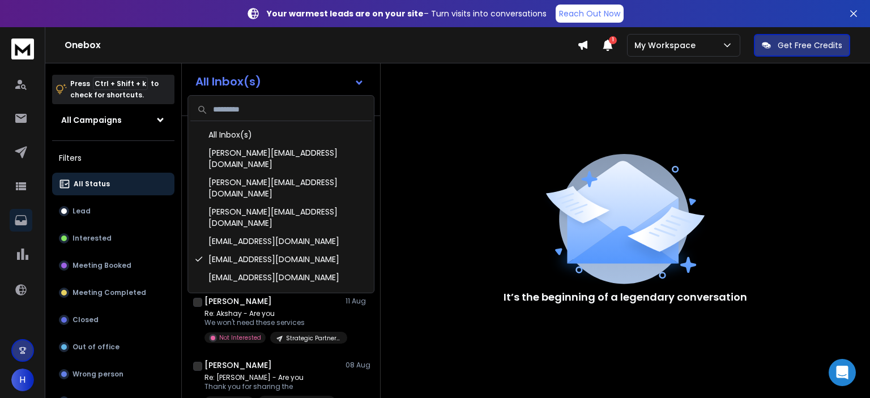
click at [434, 199] on div "It’s the beginning of a legendary conversation" at bounding box center [626, 232] width 490 height 339
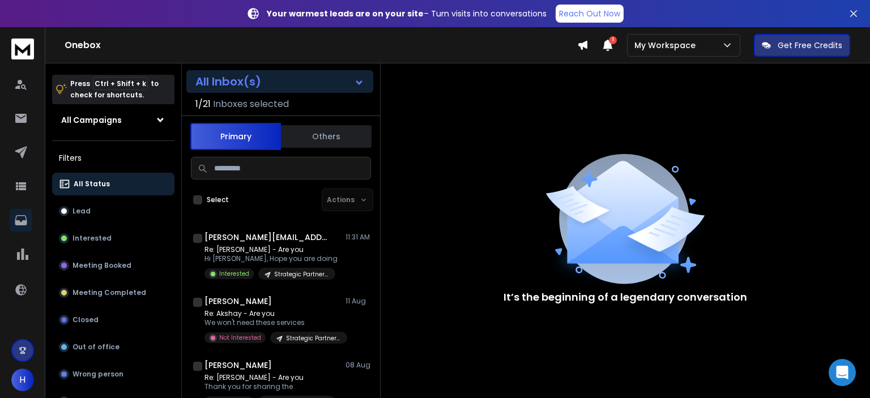
click at [358, 79] on icon at bounding box center [359, 83] width 10 height 10
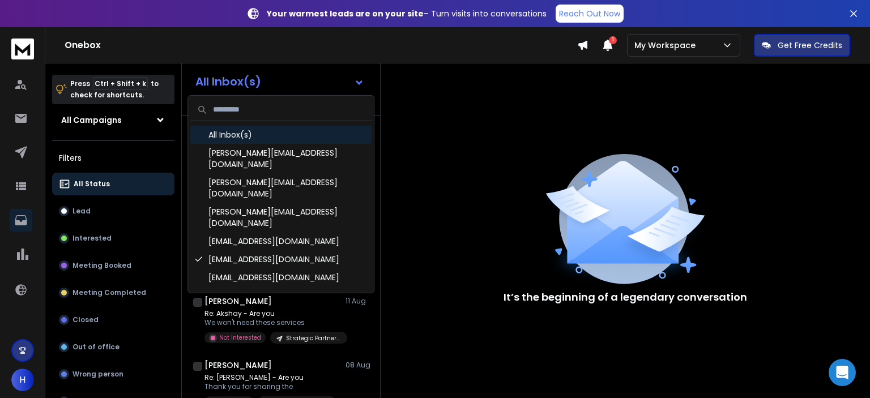
click at [222, 126] on div "All Inbox(s)" at bounding box center [280, 135] width 181 height 18
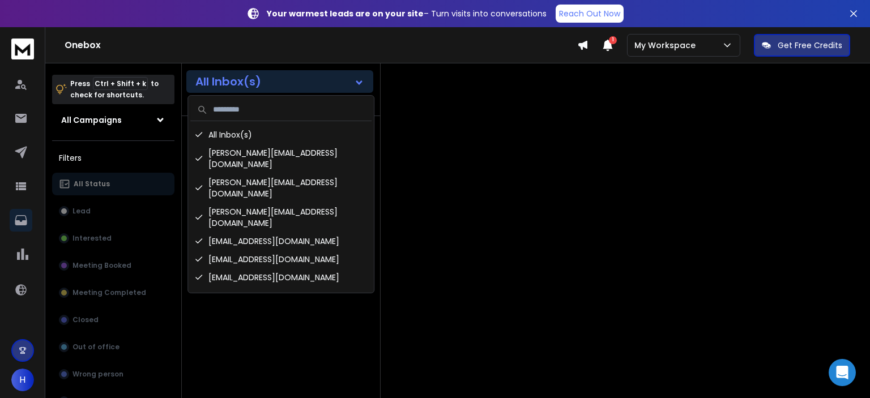
click at [366, 83] on button "All Inbox(s)" at bounding box center [279, 81] width 187 height 23
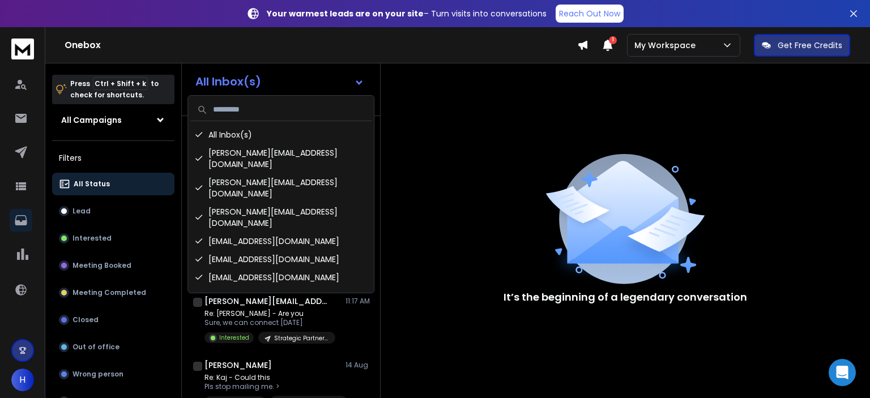
click at [424, 162] on div "It’s the beginning of a legendary conversation" at bounding box center [626, 232] width 490 height 339
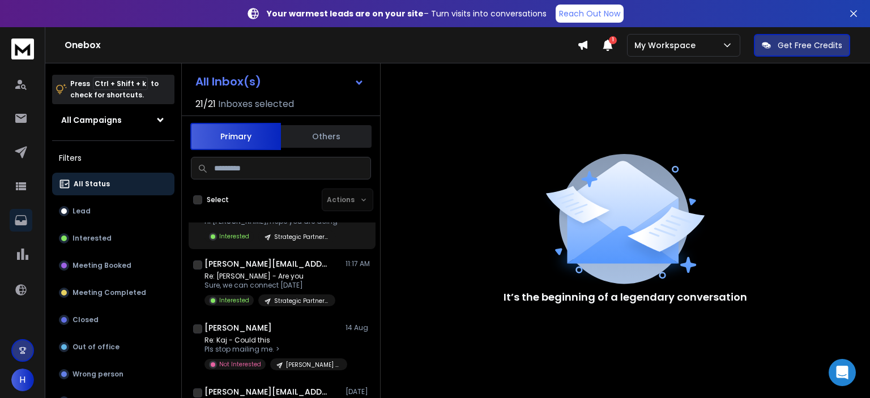
scroll to position [57, 0]
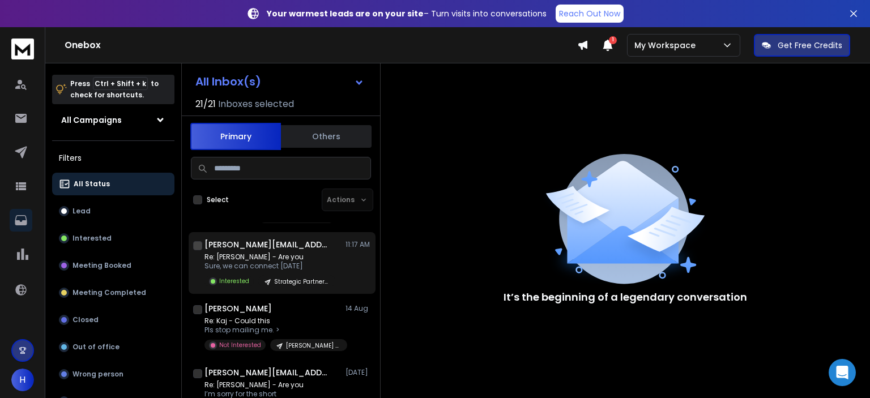
click at [338, 263] on div "Re: Ashwin - Are you Sure, we can connect [DATE] Interested Strategic Partnersh…" at bounding box center [288, 270] width 167 height 35
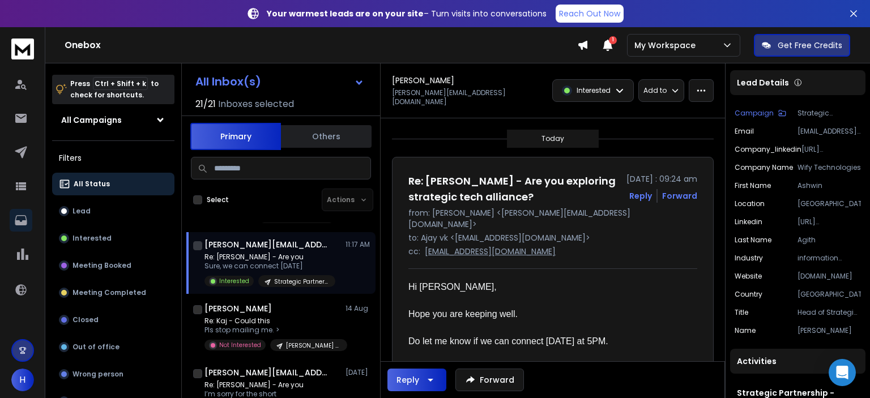
click at [646, 190] on button "Reply" at bounding box center [641, 195] width 23 height 11
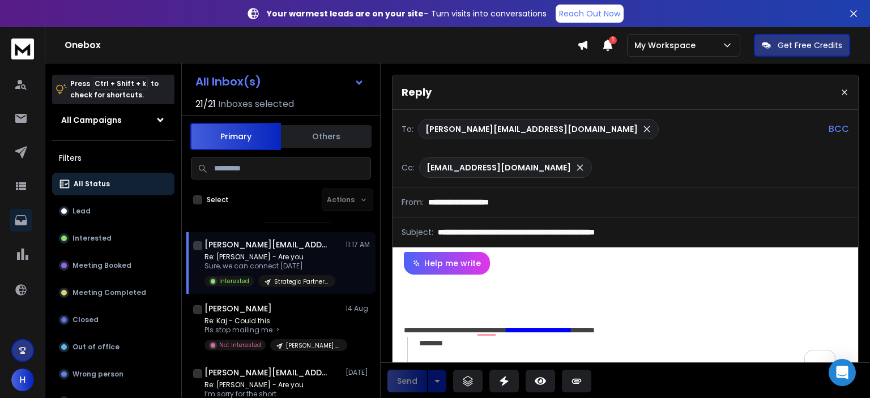
click at [644, 128] on icon at bounding box center [647, 129] width 6 height 6
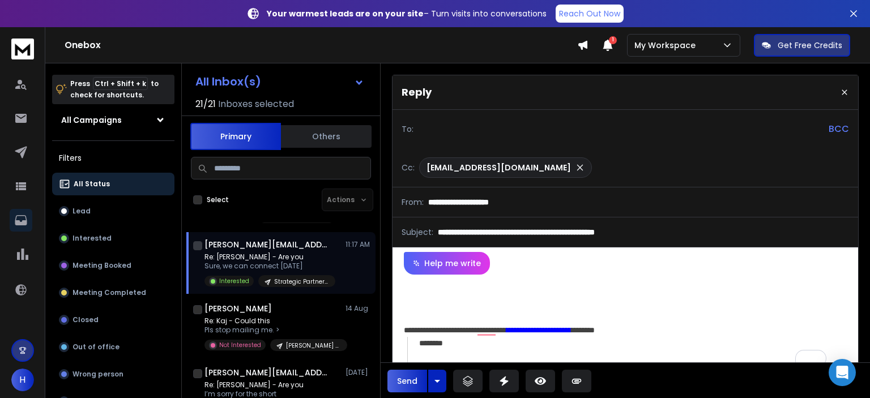
click at [576, 167] on icon at bounding box center [580, 167] width 9 height 9
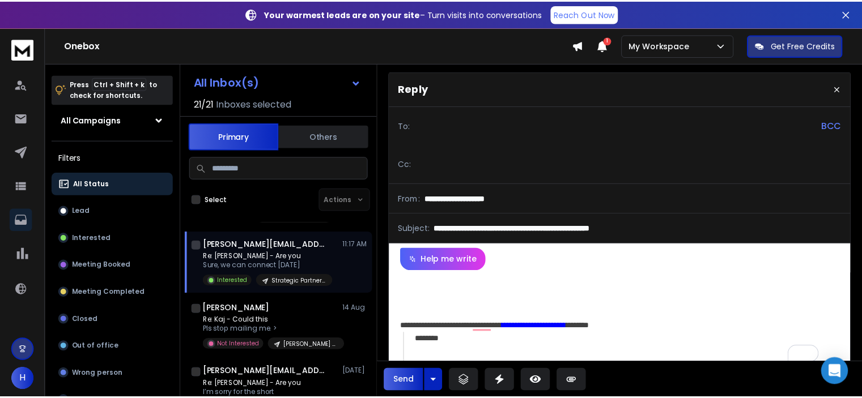
scroll to position [0, 0]
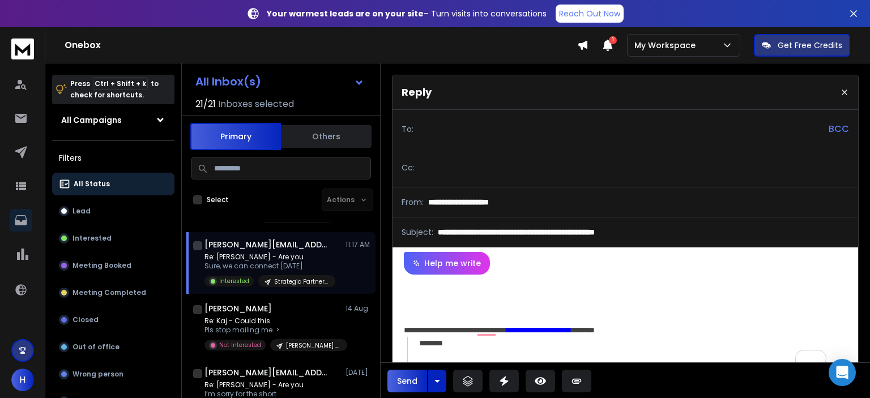
click at [840, 92] on icon at bounding box center [844, 92] width 9 height 9
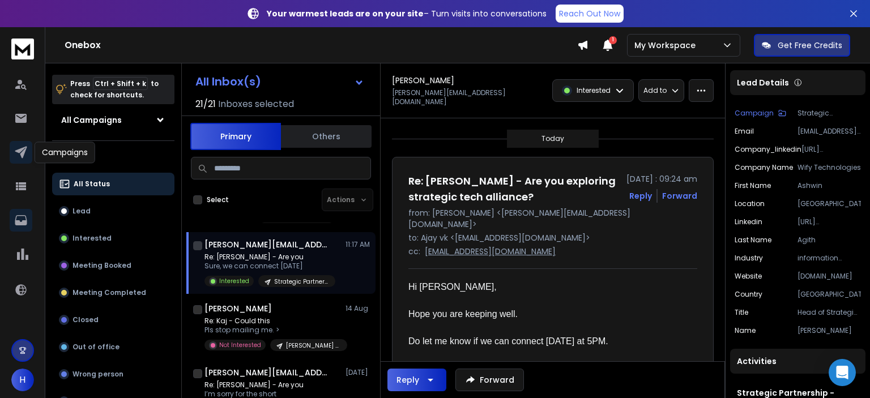
click at [23, 146] on icon at bounding box center [21, 153] width 14 height 14
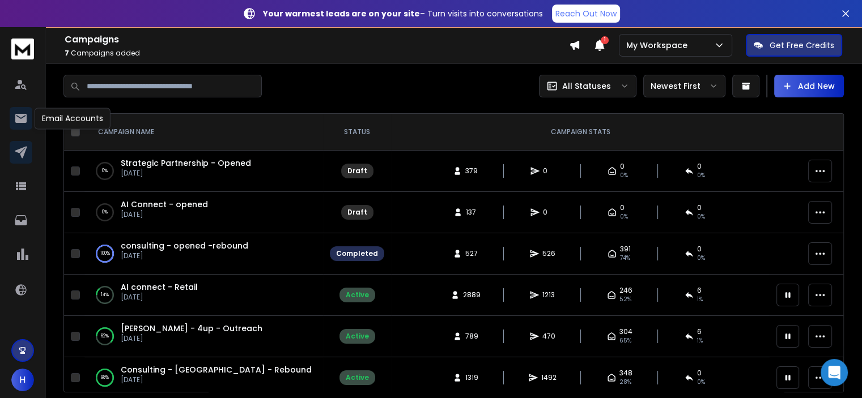
click at [19, 119] on icon at bounding box center [20, 118] width 11 height 9
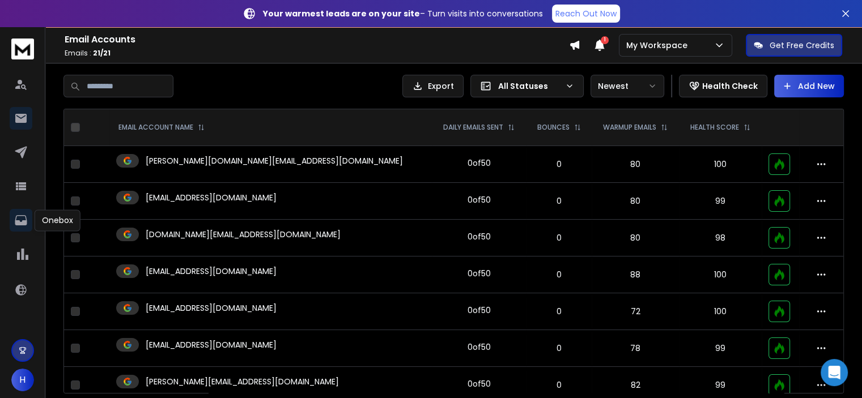
click at [21, 210] on link at bounding box center [21, 220] width 23 height 23
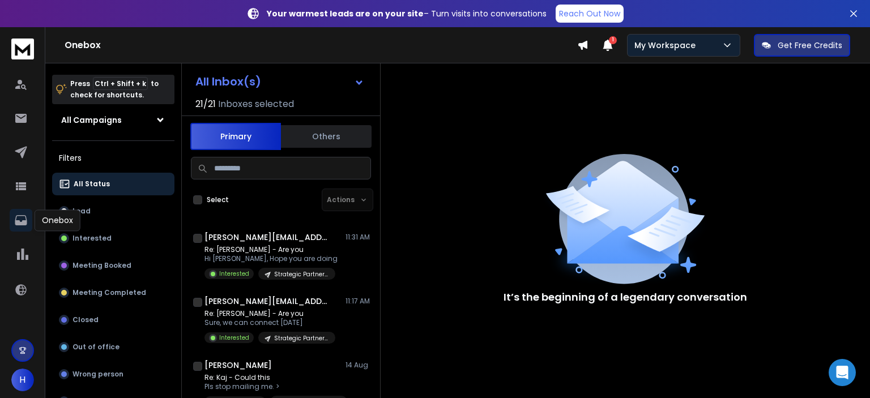
click at [730, 47] on icon "button" at bounding box center [727, 45] width 11 height 11
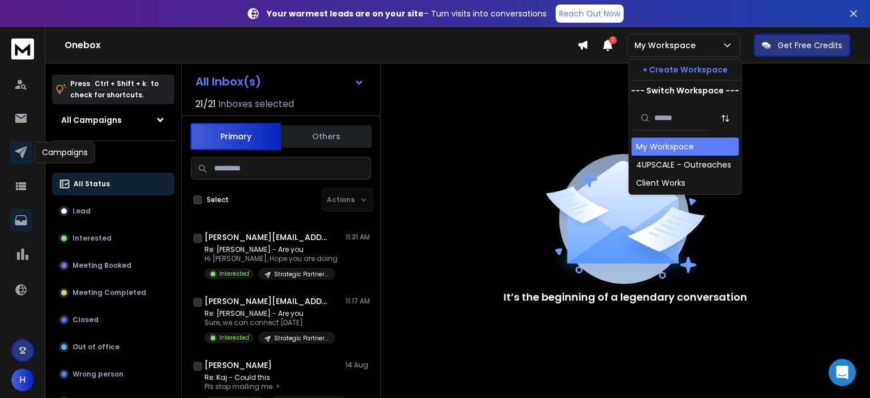
click at [15, 162] on link at bounding box center [21, 152] width 23 height 23
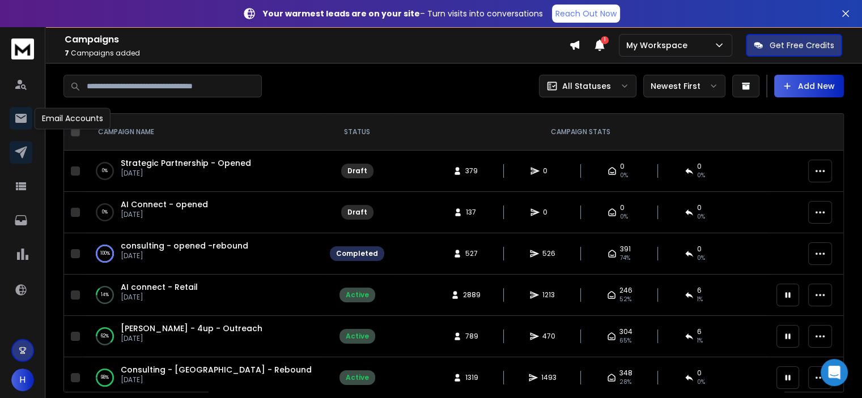
click at [14, 111] on link at bounding box center [21, 118] width 23 height 23
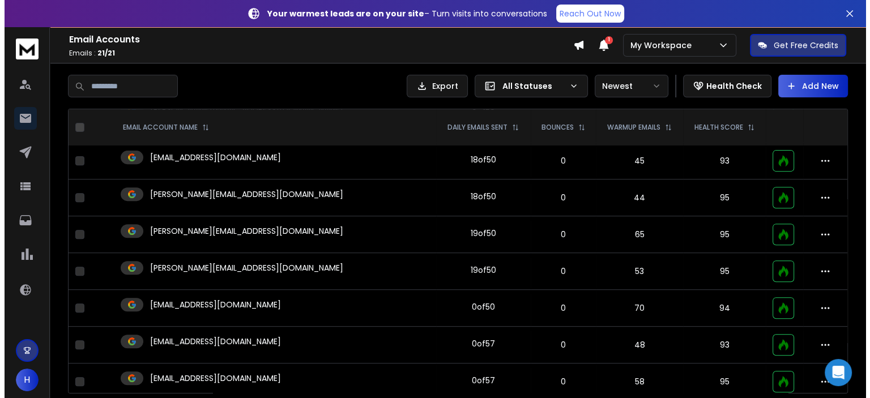
scroll to position [572, 0]
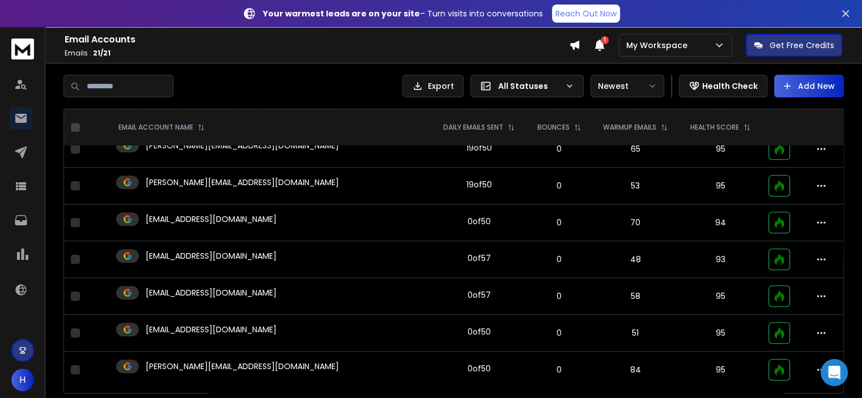
click at [210, 250] on p "[EMAIL_ADDRESS][DOMAIN_NAME]" at bounding box center [211, 255] width 131 height 11
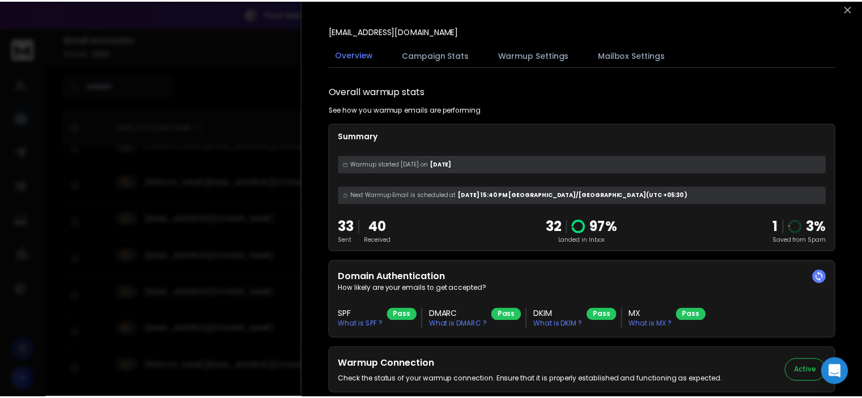
scroll to position [0, 0]
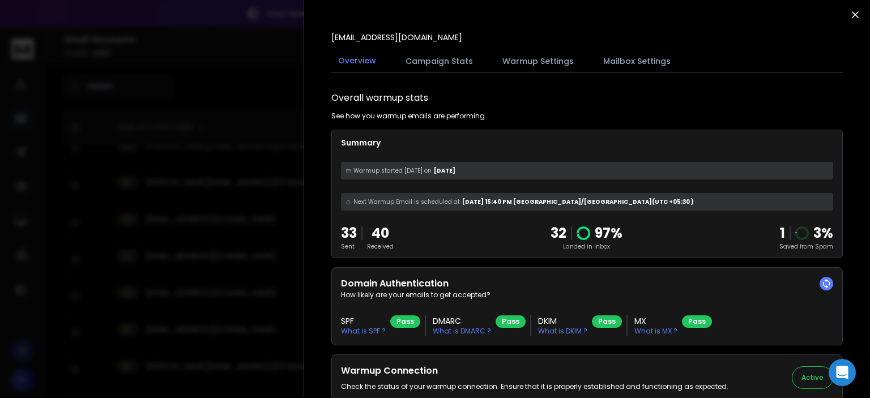
click at [850, 18] on icon "button" at bounding box center [855, 14] width 11 height 11
